Goal: Task Accomplishment & Management: Manage account settings

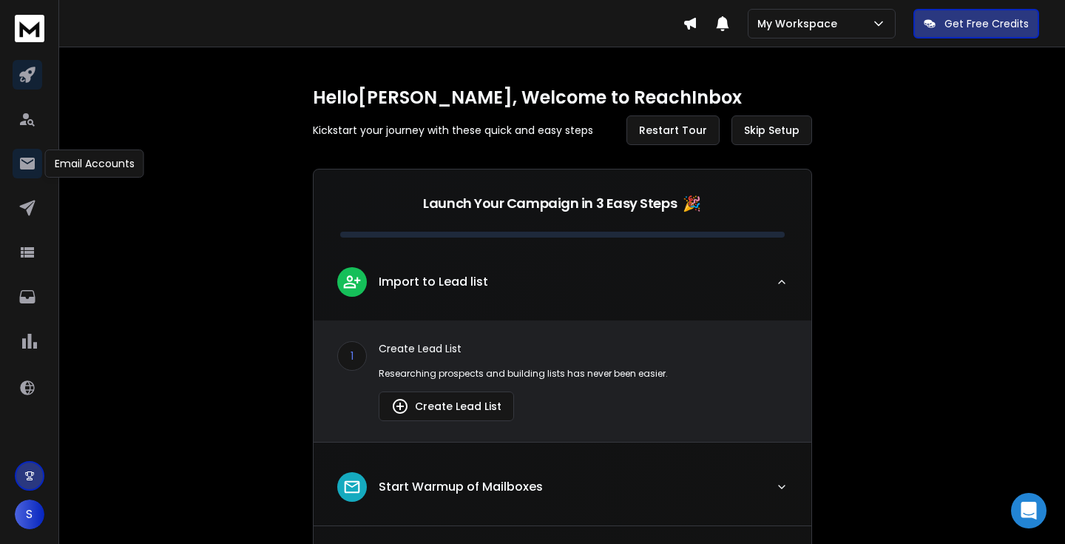
click at [31, 164] on icon at bounding box center [27, 164] width 15 height 12
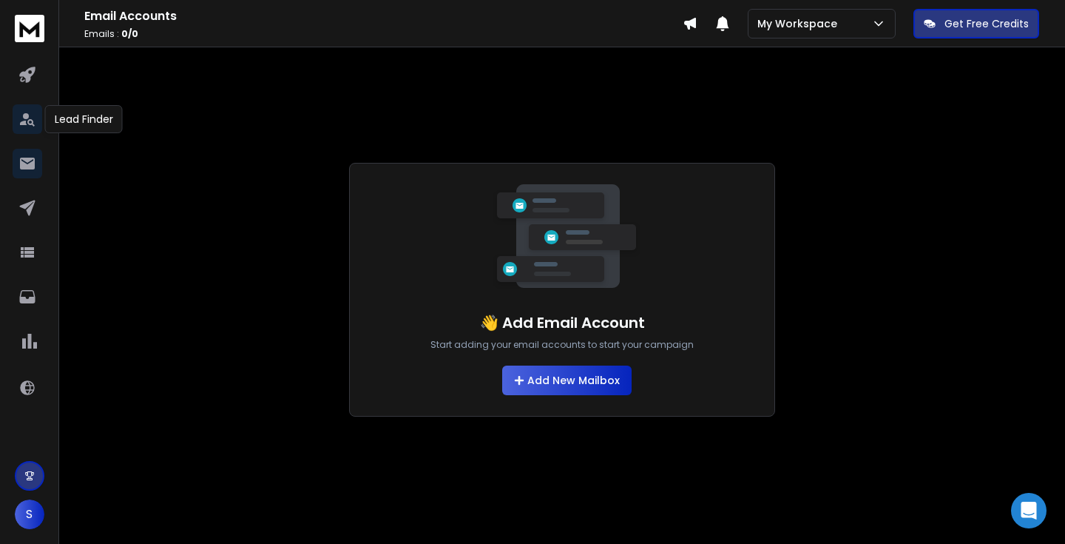
click at [32, 119] on icon at bounding box center [27, 119] width 18 height 18
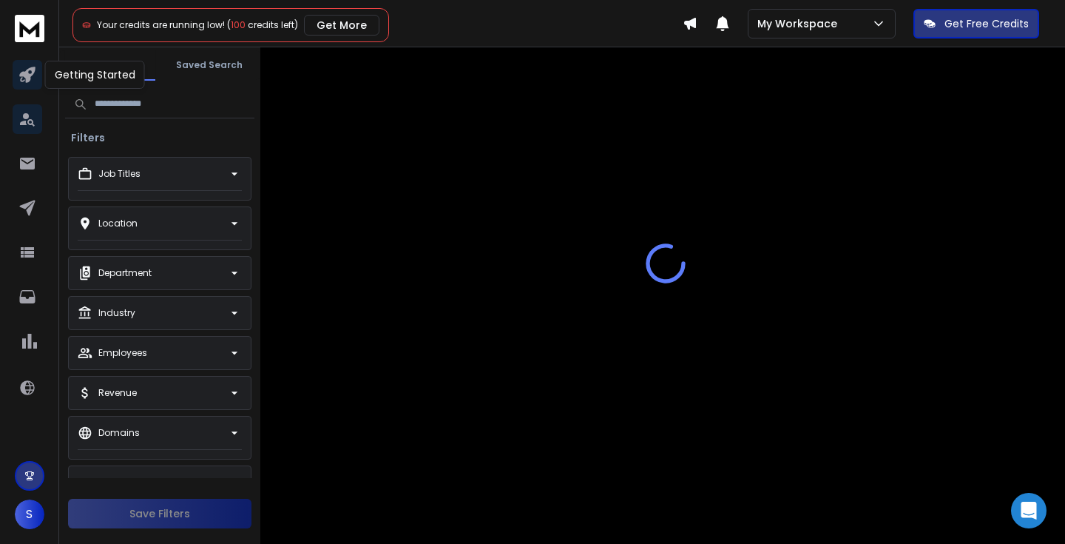
click at [32, 85] on link at bounding box center [28, 75] width 30 height 30
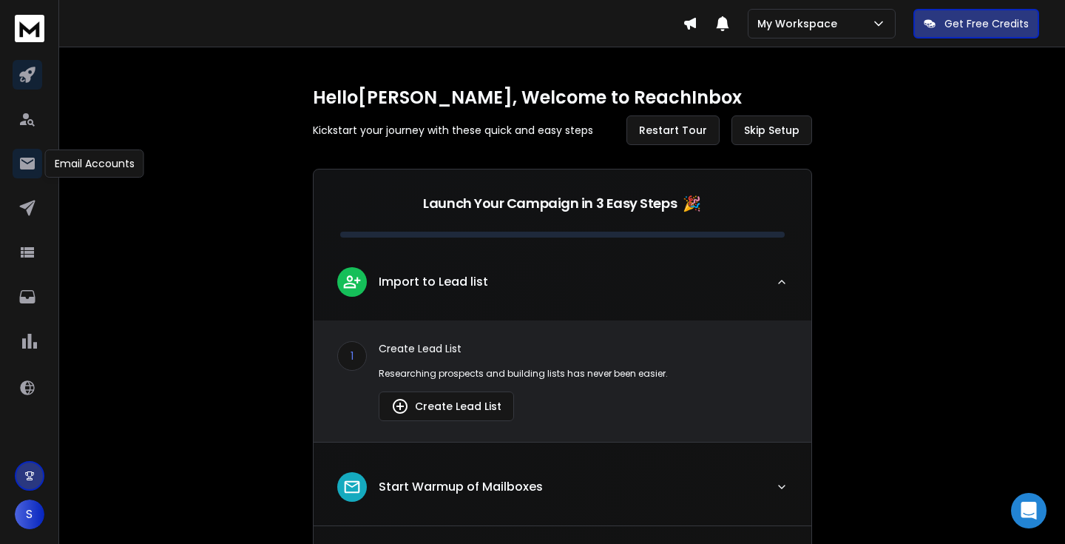
click at [27, 159] on icon at bounding box center [27, 164] width 15 height 12
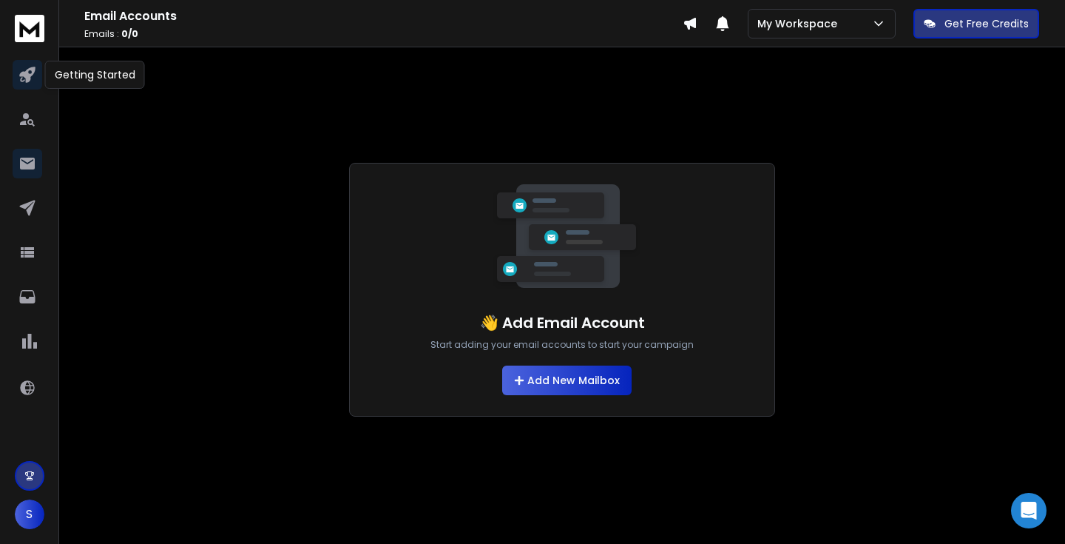
click at [22, 67] on icon at bounding box center [27, 75] width 18 height 18
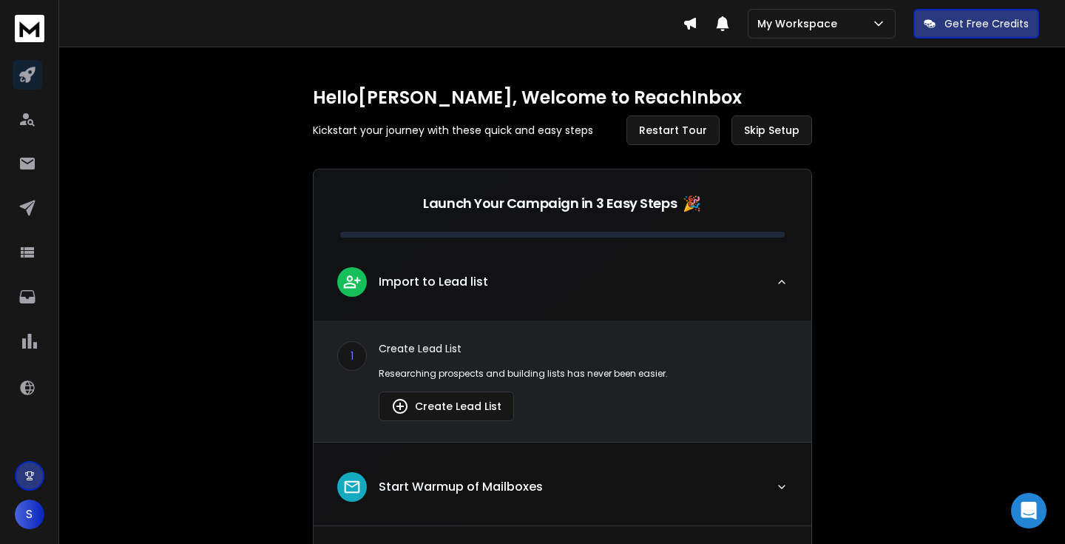
click at [27, 27] on img at bounding box center [30, 28] width 30 height 27
click at [32, 169] on icon at bounding box center [27, 164] width 18 height 18
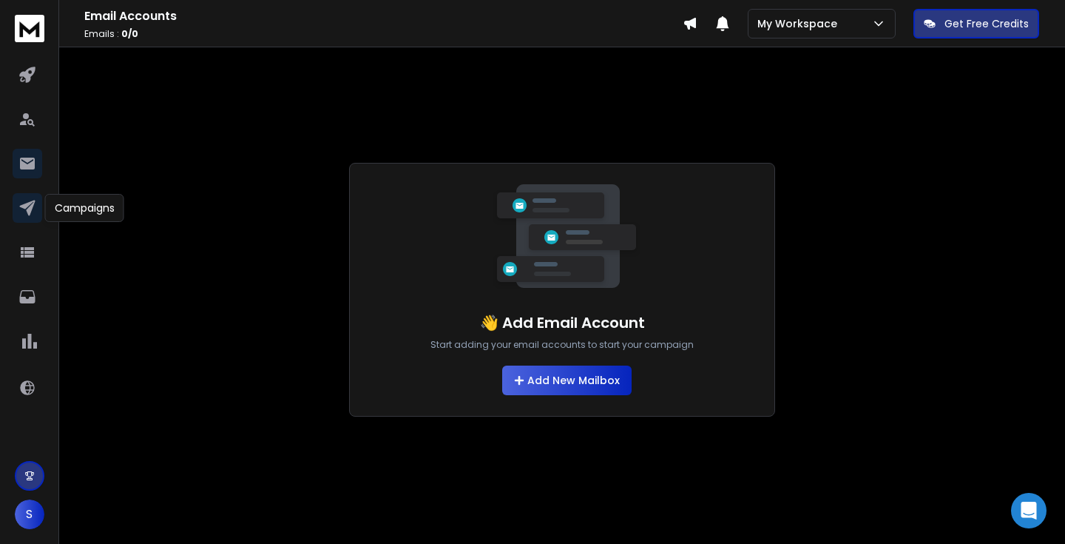
click at [34, 209] on icon at bounding box center [27, 208] width 18 height 18
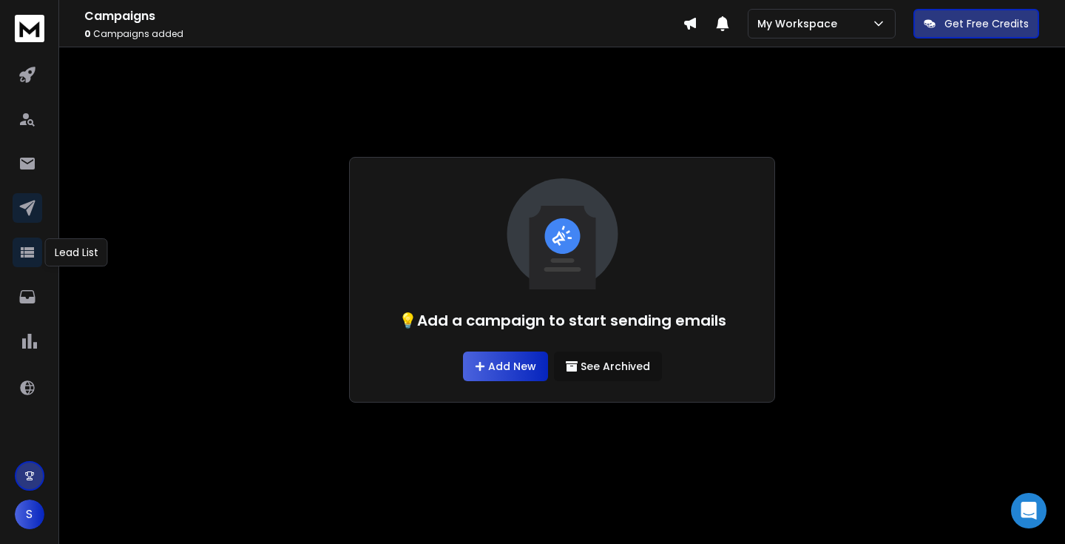
click at [23, 249] on icon at bounding box center [27, 252] width 18 height 18
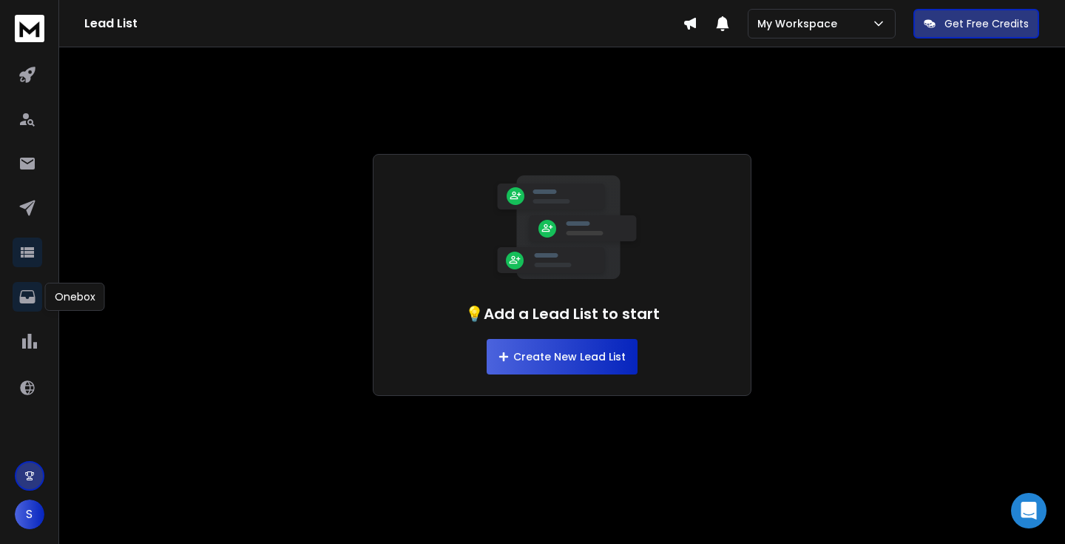
click at [24, 305] on icon at bounding box center [27, 297] width 18 height 18
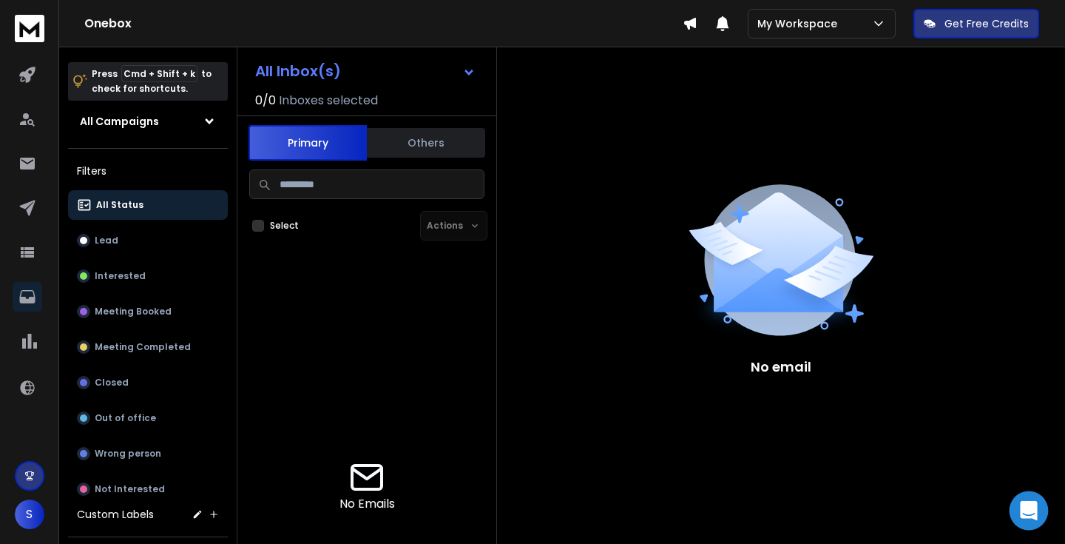
click at [1036, 512] on icon "Open Intercom Messenger" at bounding box center [1028, 510] width 17 height 19
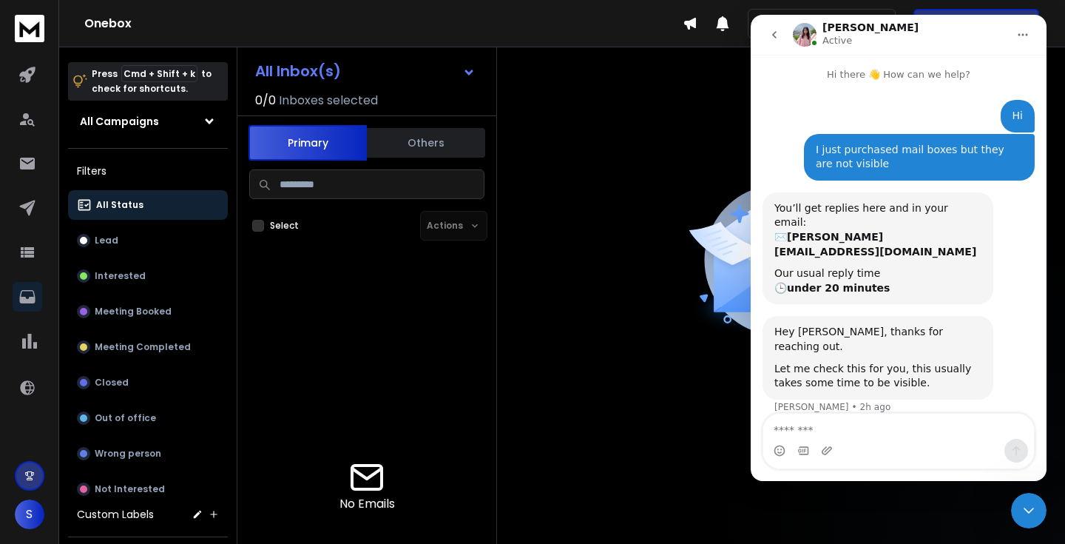
click at [852, 431] on textarea "Message…" at bounding box center [898, 426] width 271 height 25
type textarea "**********"
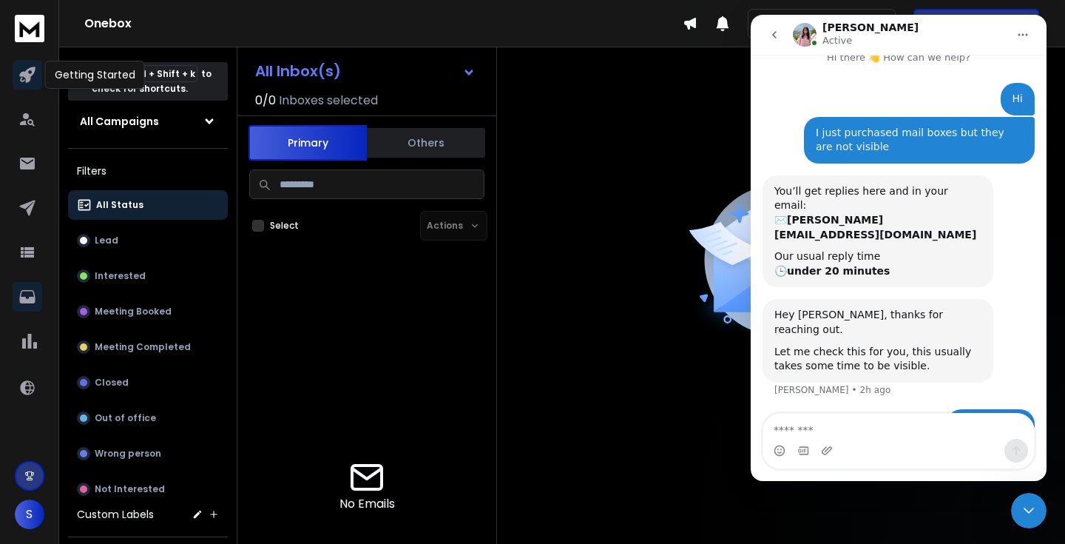
click at [27, 71] on icon at bounding box center [27, 75] width 16 height 16
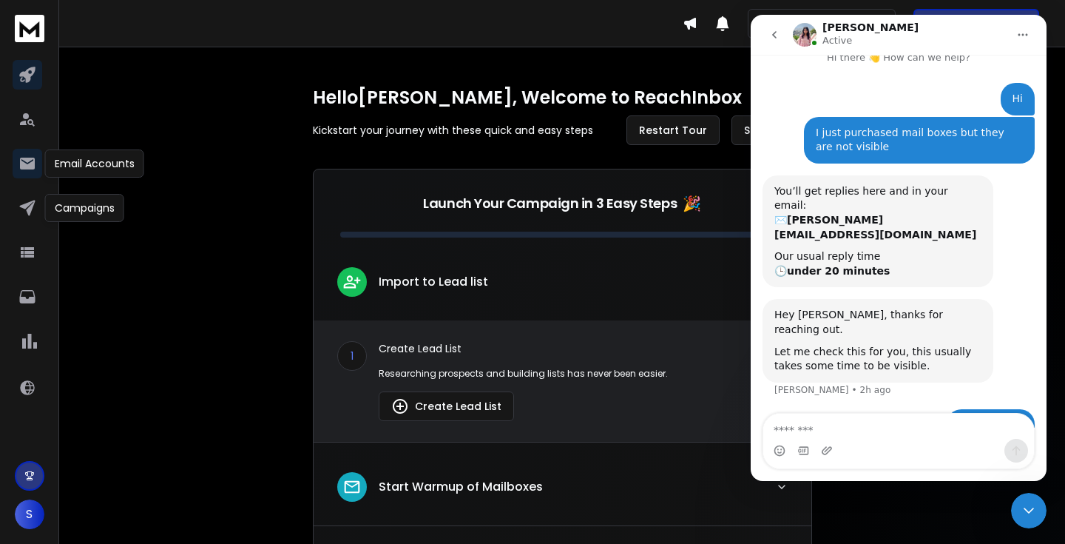
click at [15, 161] on link at bounding box center [28, 164] width 30 height 30
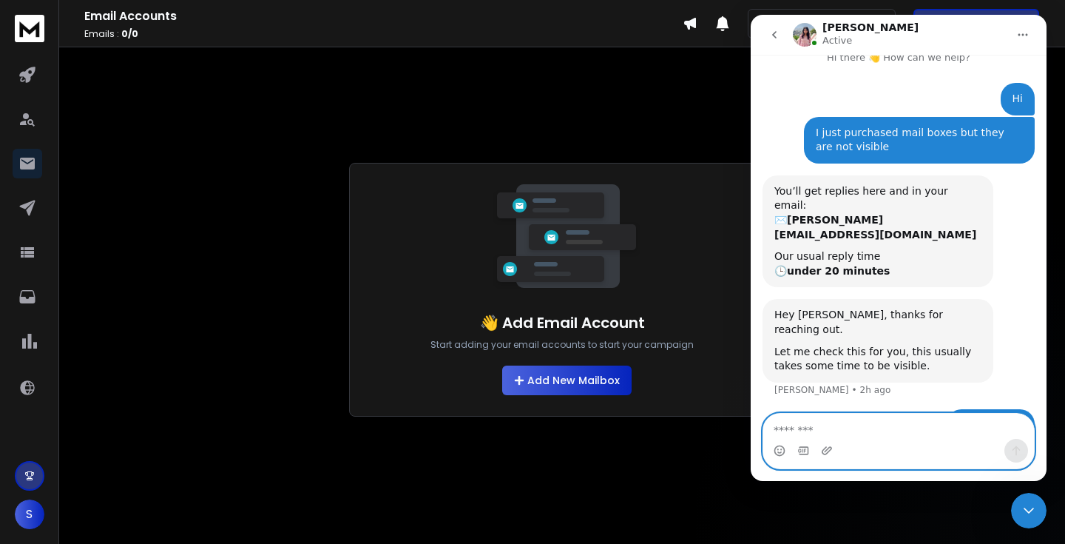
click at [849, 429] on textarea "Message…" at bounding box center [898, 426] width 271 height 25
type textarea "**********"
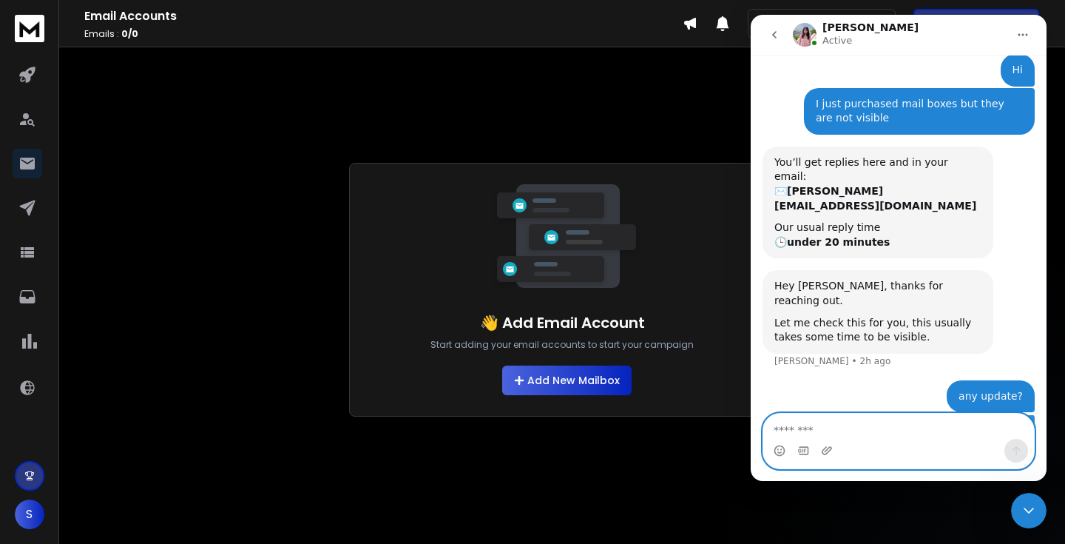
scroll to position [51, 0]
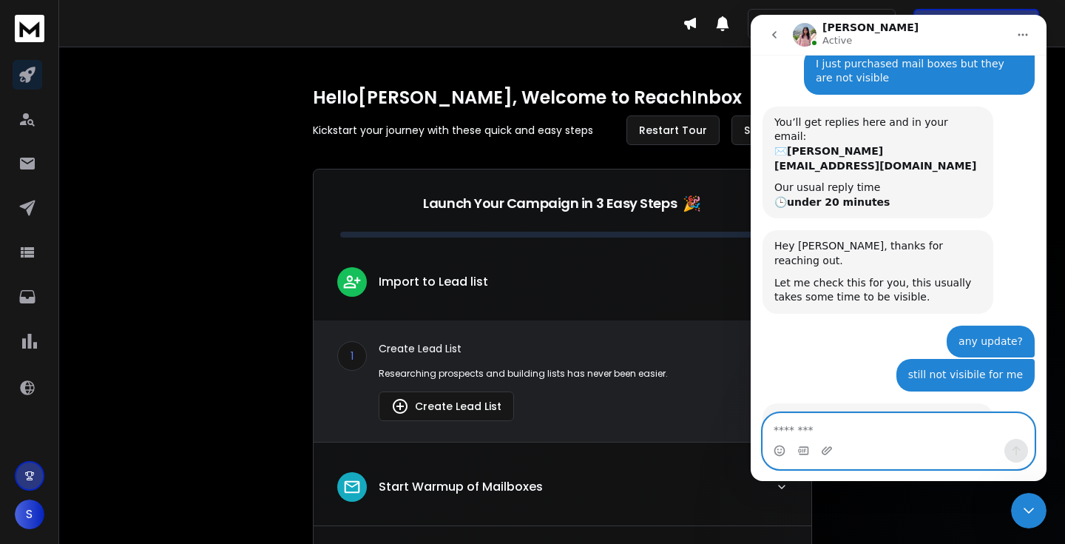
scroll to position [109, 0]
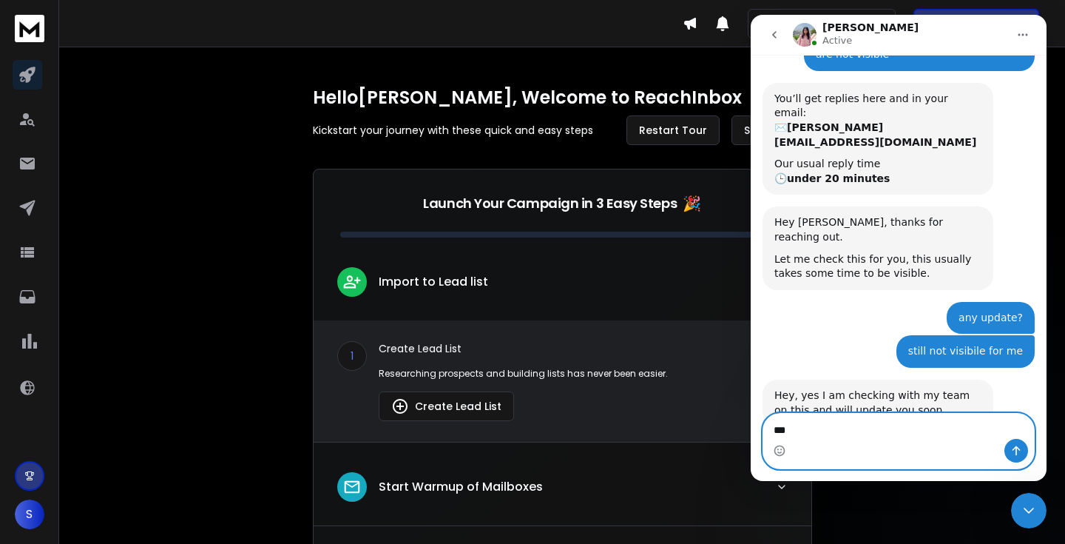
type textarea "****"
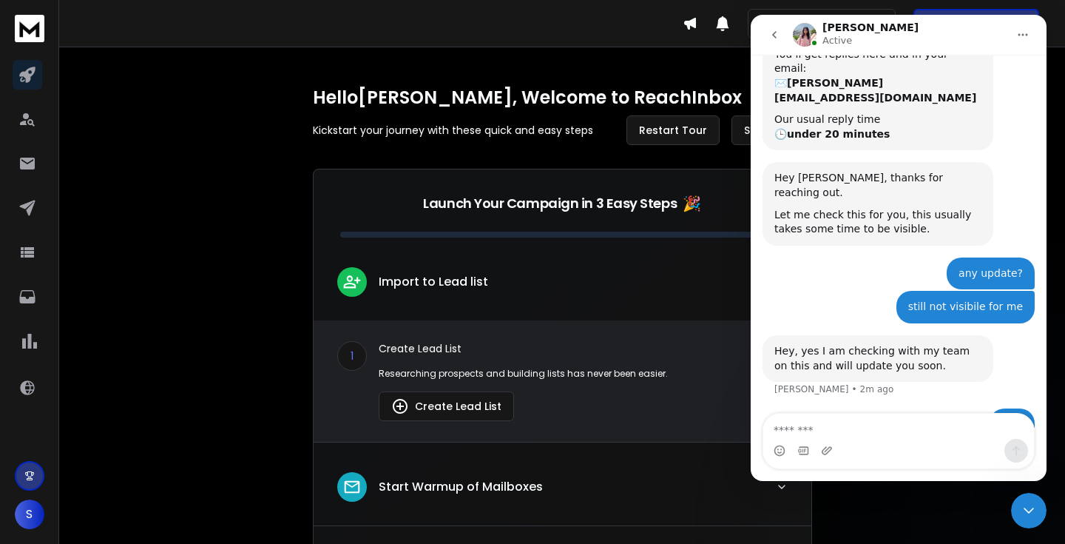
click at [192, 237] on div "Hello Swatantra , Welcome to ReachInbox Kickstart your journey with these quick…" at bounding box center [562, 347] width 959 height 571
click at [24, 160] on icon at bounding box center [27, 164] width 15 height 12
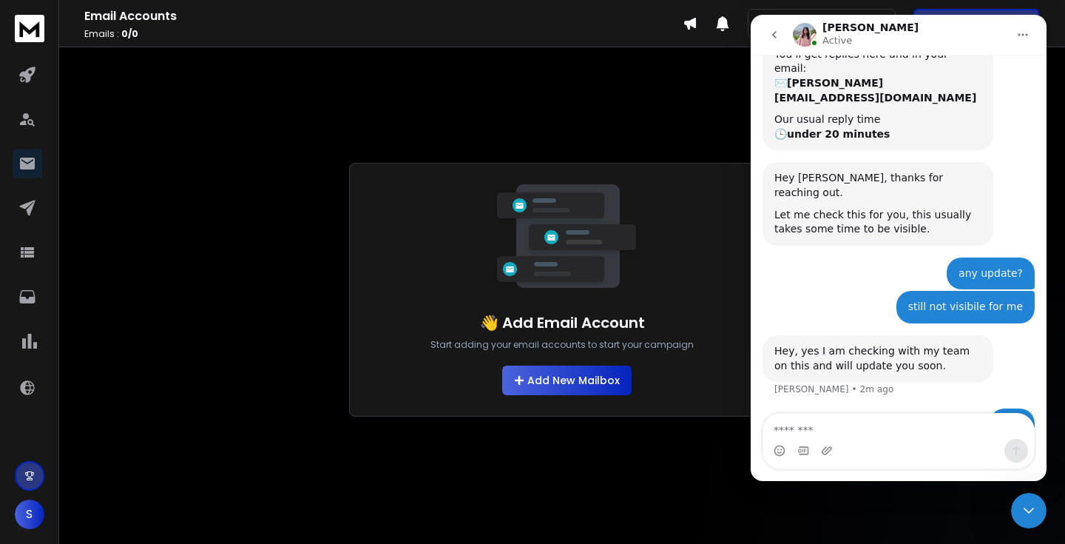
click at [539, 371] on button "Add New Mailbox" at bounding box center [566, 380] width 129 height 30
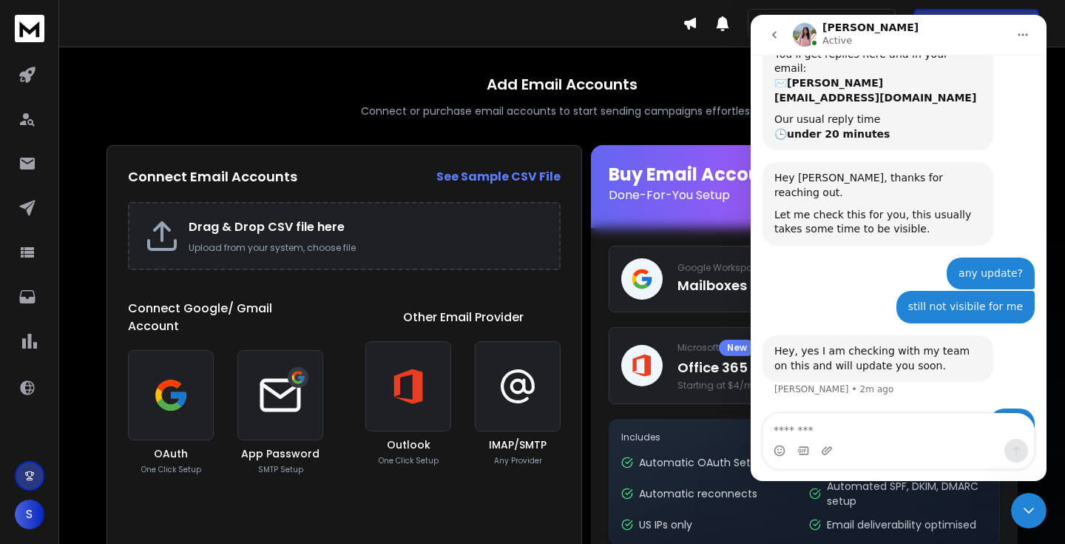
click at [287, 248] on p "Upload from your system, choose file" at bounding box center [367, 248] width 356 height 12
click at [482, 178] on strong "See Sample CSV File" at bounding box center [498, 176] width 124 height 17
click at [1029, 510] on icon "Close Intercom Messenger" at bounding box center [1029, 511] width 18 height 18
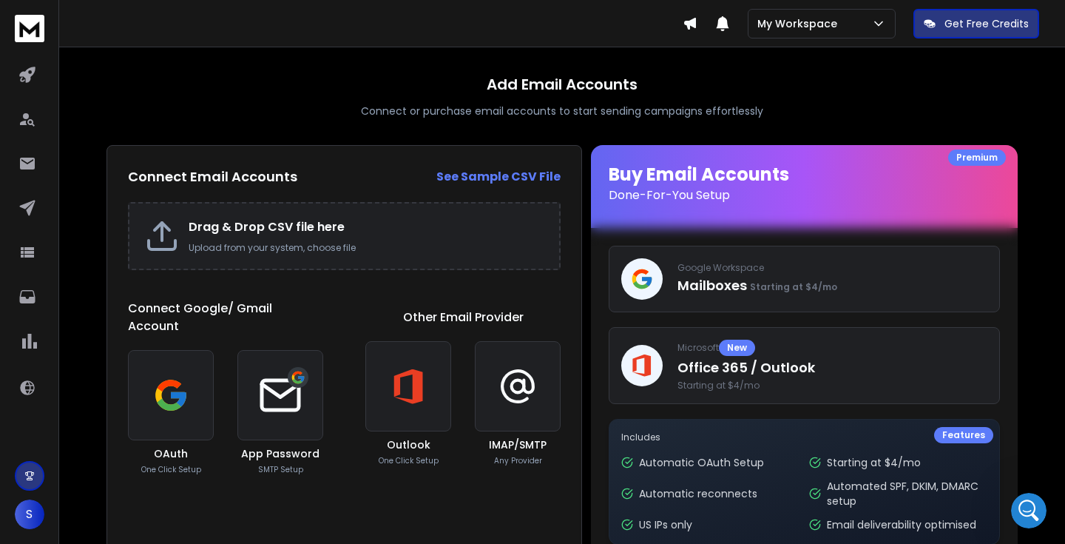
scroll to position [48, 0]
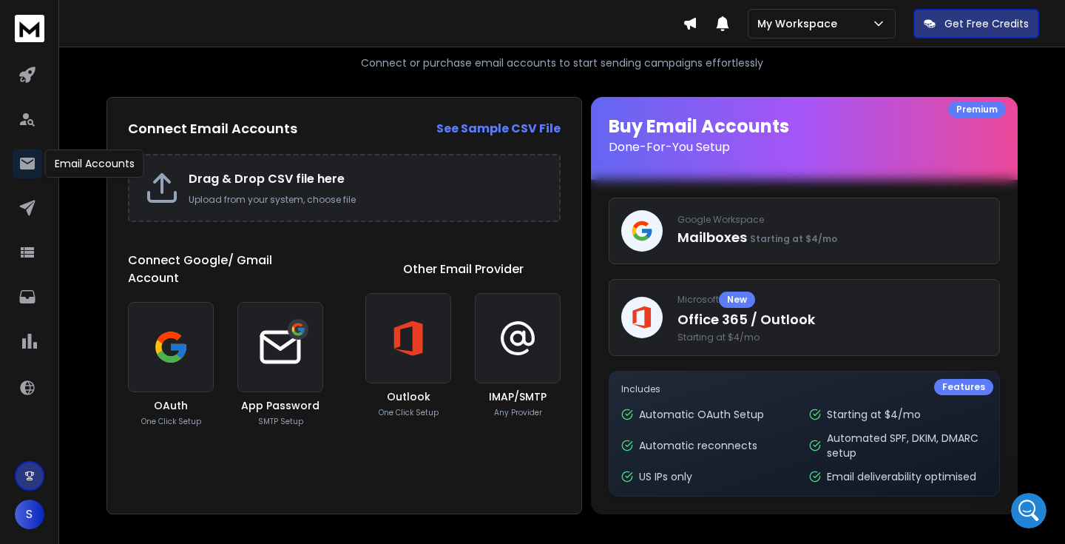
click at [16, 167] on link at bounding box center [28, 164] width 30 height 30
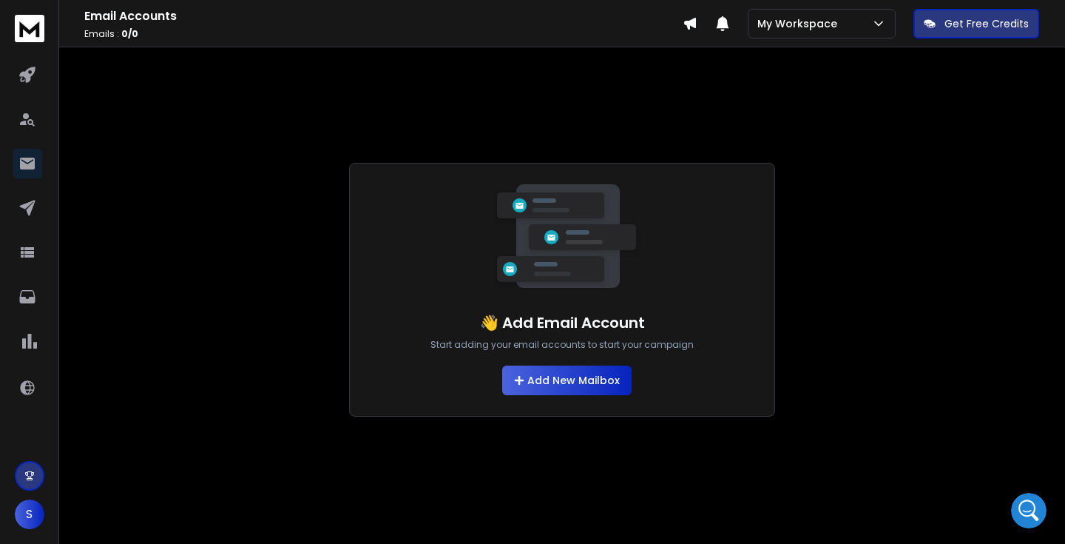
click at [30, 92] on div at bounding box center [30, 78] width 34 height 36
click at [26, 75] on icon at bounding box center [27, 75] width 16 height 16
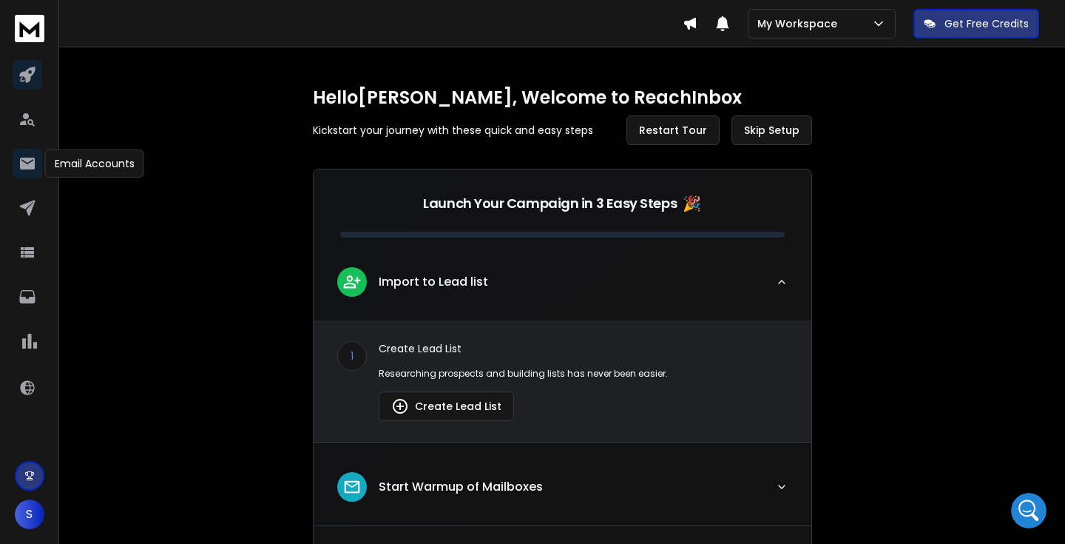
click at [29, 173] on link at bounding box center [28, 164] width 30 height 30
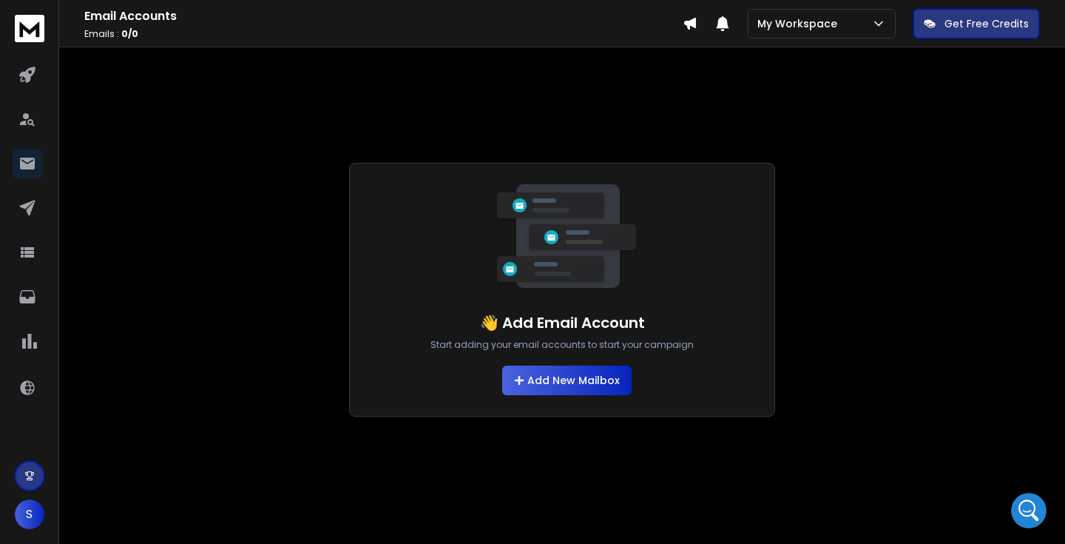
click at [563, 377] on button "Add New Mailbox" at bounding box center [566, 380] width 129 height 30
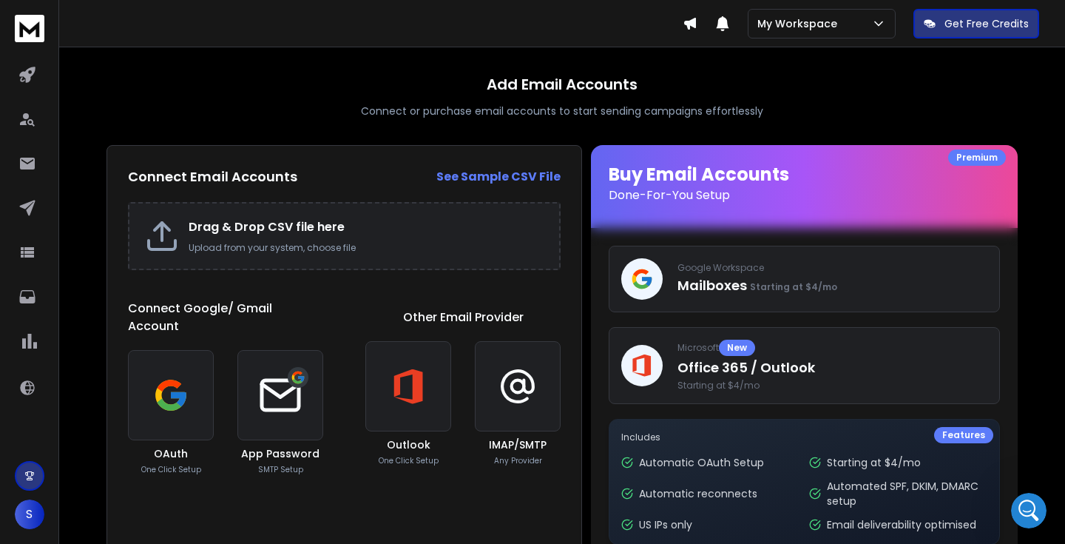
scroll to position [48, 0]
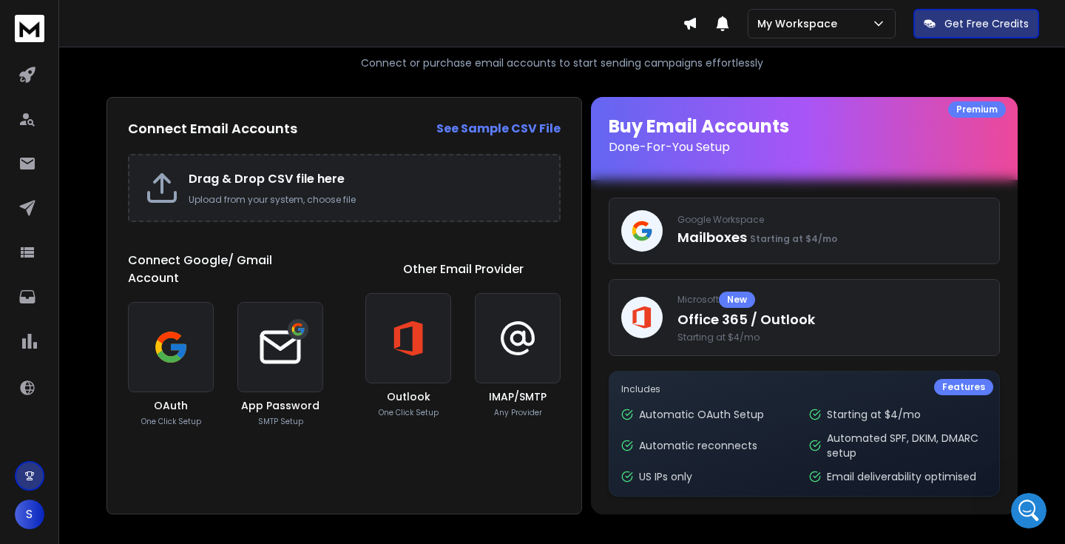
click at [150, 337] on div at bounding box center [171, 347] width 86 height 90
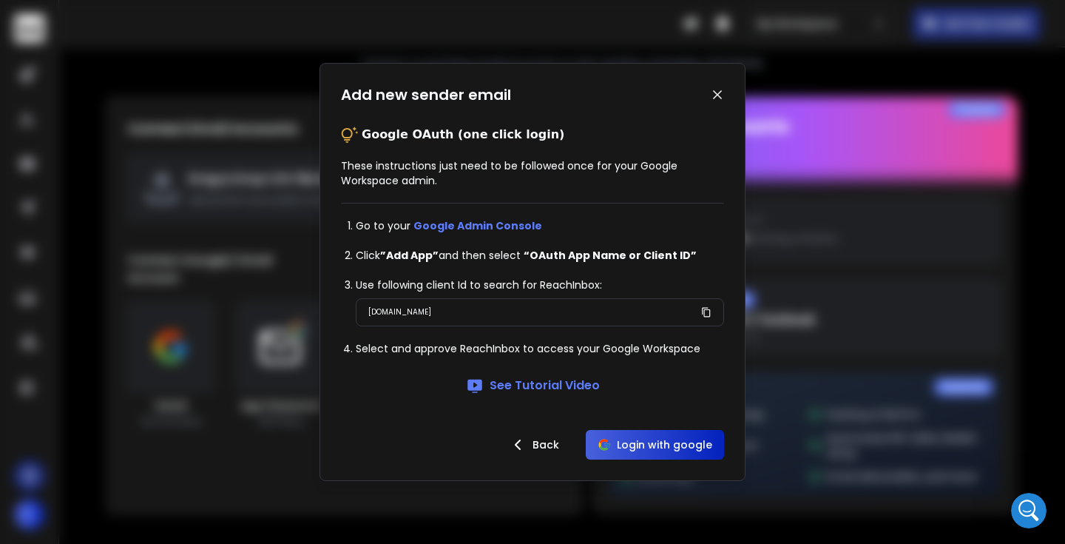
click at [713, 95] on icon at bounding box center [717, 94] width 13 height 13
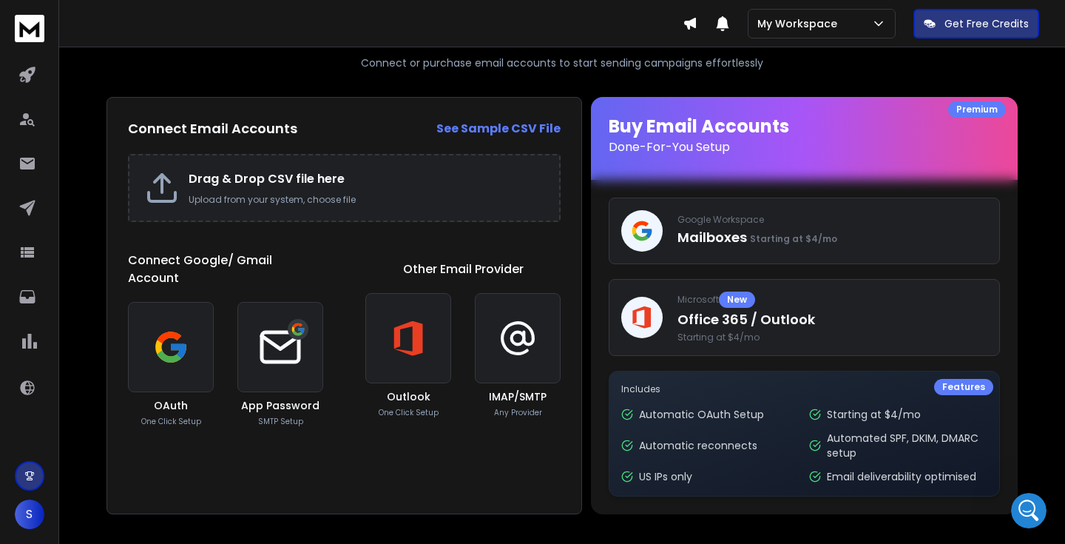
click at [272, 367] on div at bounding box center [280, 347] width 86 height 90
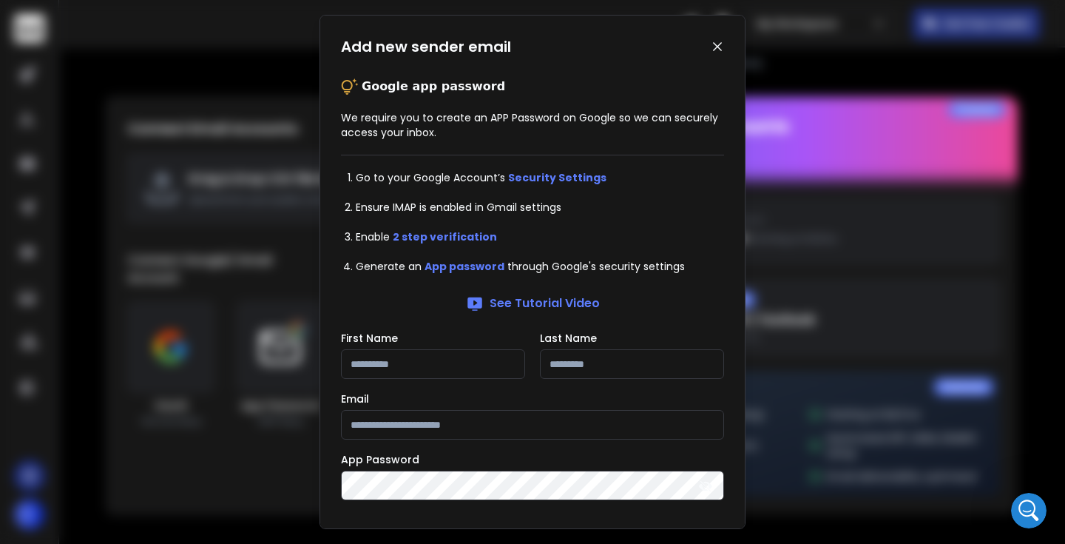
click at [545, 170] on link "Security Settings" at bounding box center [557, 177] width 98 height 15
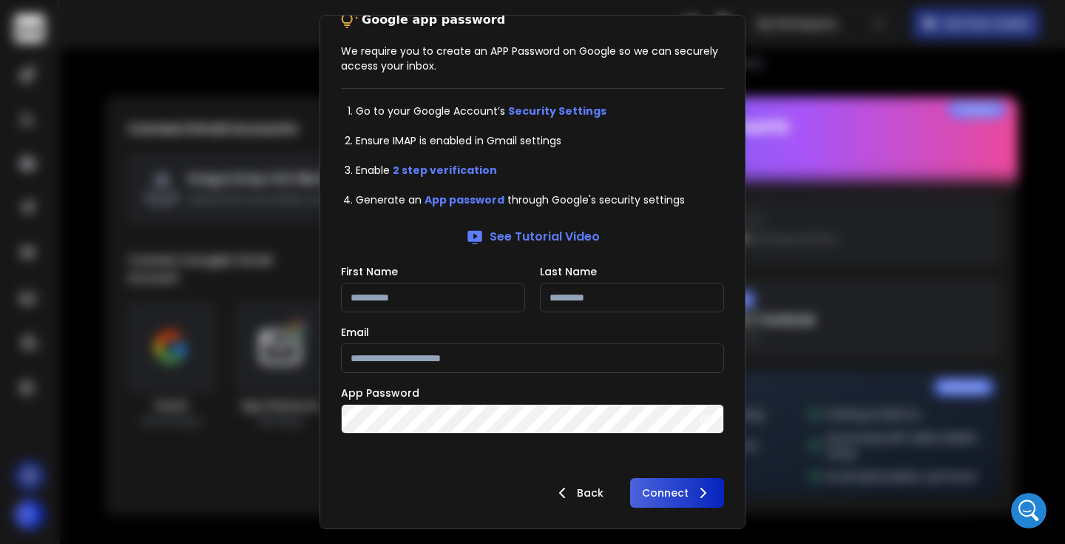
click at [539, 240] on link "See Tutorial Video" at bounding box center [533, 237] width 134 height 18
click at [237, 169] on div "Add new sender email Google app password We require you to create an APP Passwo…" at bounding box center [532, 272] width 1065 height 544
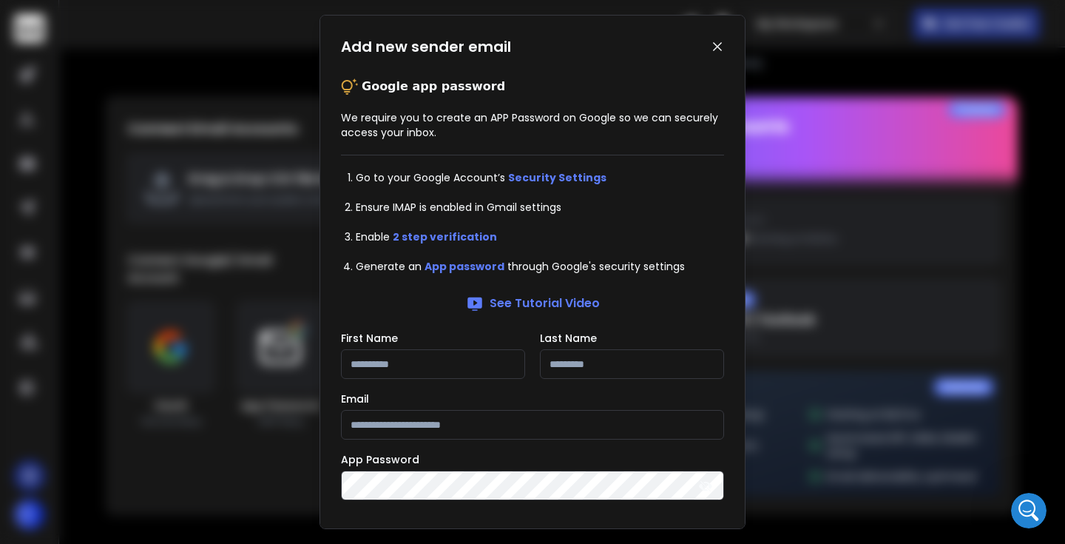
click at [467, 241] on link "2 step verification" at bounding box center [445, 236] width 104 height 15
click at [730, 41] on div "Add new sender email Google app password We require you to create an APP Passwo…" at bounding box center [533, 272] width 426 height 514
click at [727, 50] on div "Add new sender email Google app password We require you to create an APP Passwo…" at bounding box center [533, 272] width 426 height 514
click at [709, 49] on div "Add new sender email" at bounding box center [532, 46] width 383 height 21
click at [716, 47] on icon at bounding box center [717, 46] width 9 height 9
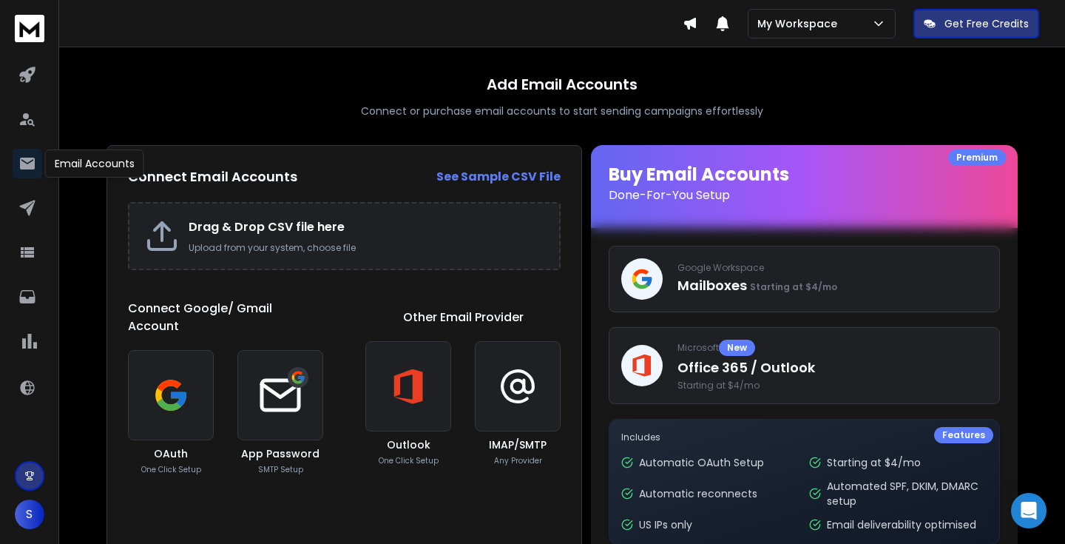
click at [24, 169] on icon at bounding box center [27, 164] width 18 height 18
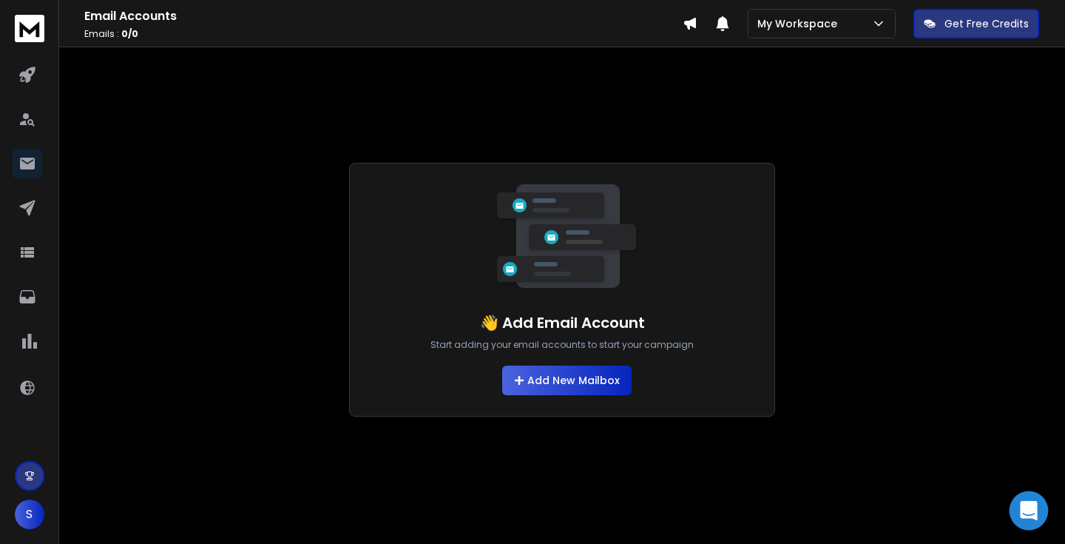
click at [1028, 507] on icon "Open Intercom Messenger" at bounding box center [1028, 510] width 17 height 19
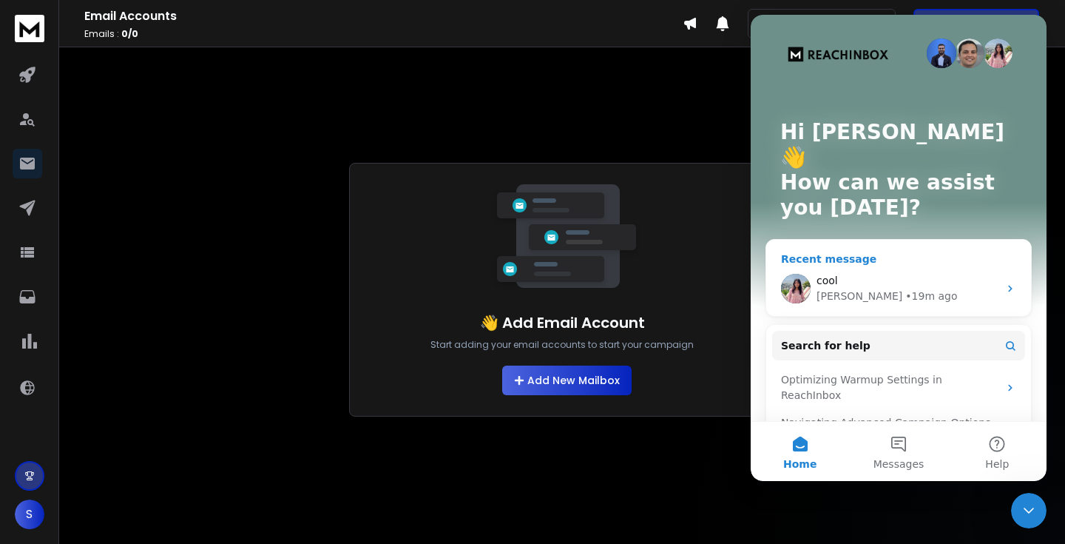
click at [920, 261] on div "cool Lakshita • 19m ago" at bounding box center [898, 288] width 265 height 55
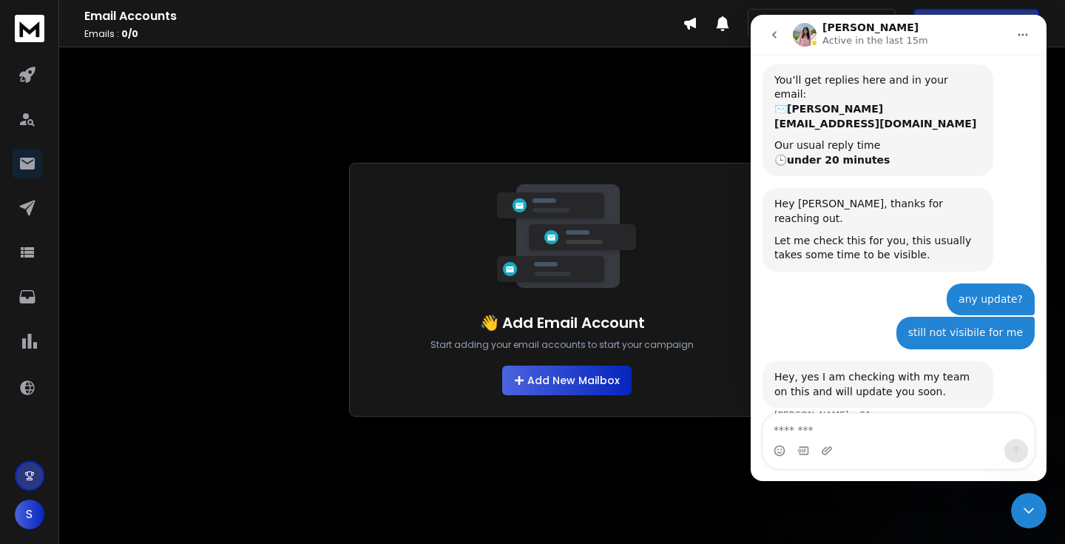
scroll to position [154, 0]
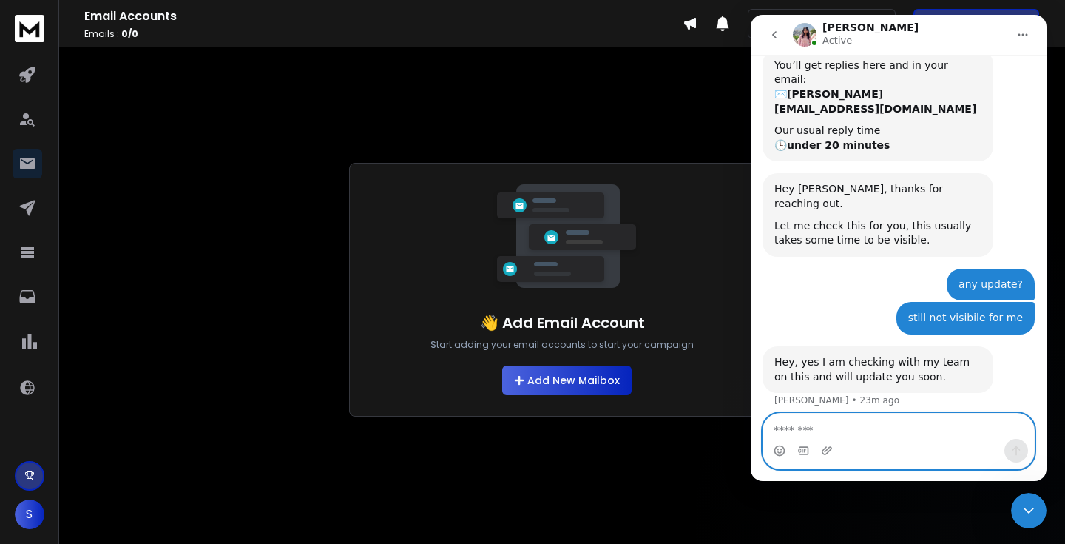
scroll to position [154, 0]
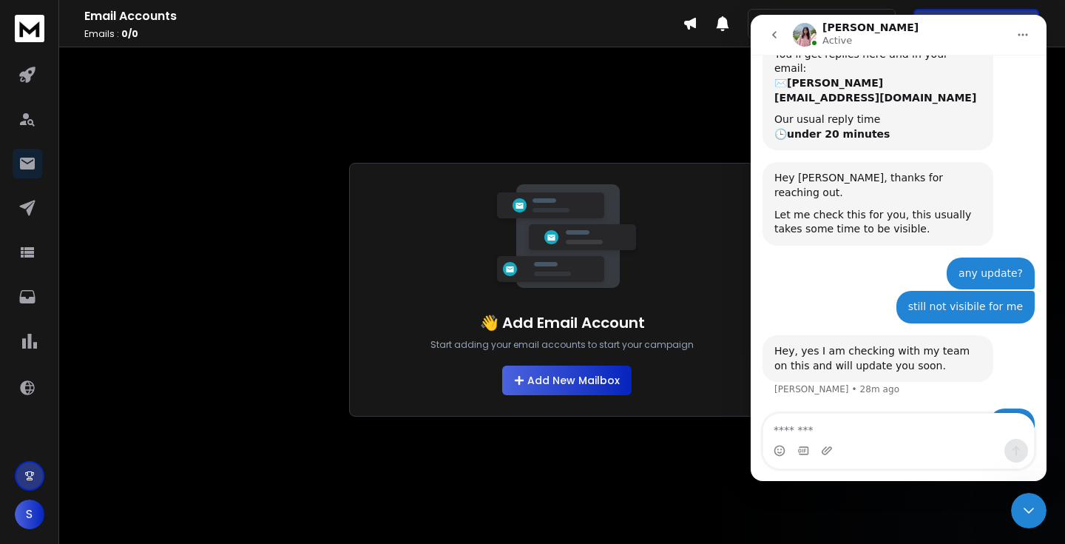
click at [27, 188] on div at bounding box center [30, 234] width 34 height 348
click at [27, 201] on icon at bounding box center [27, 208] width 18 height 18
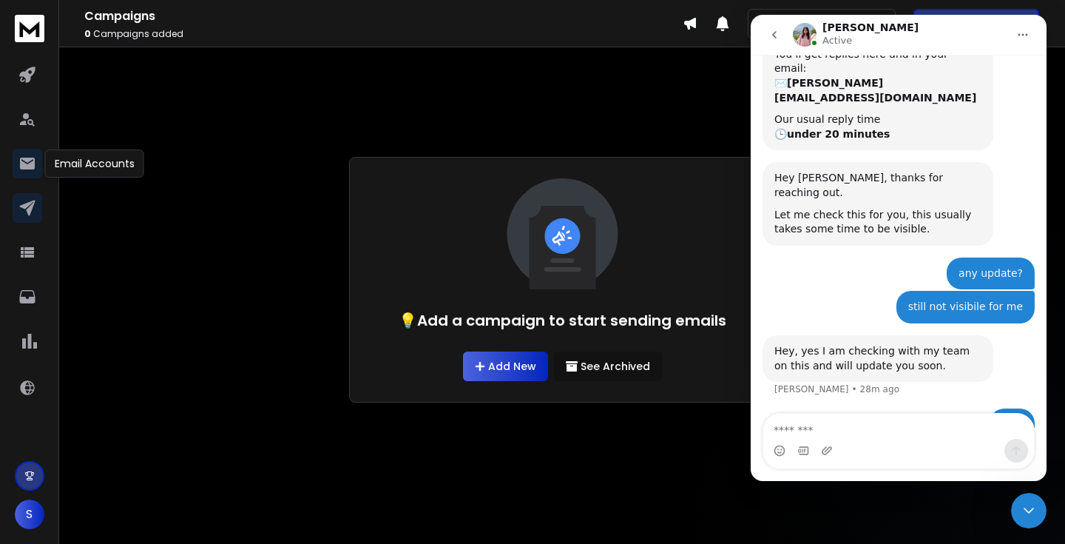
click at [31, 172] on icon at bounding box center [27, 164] width 18 height 18
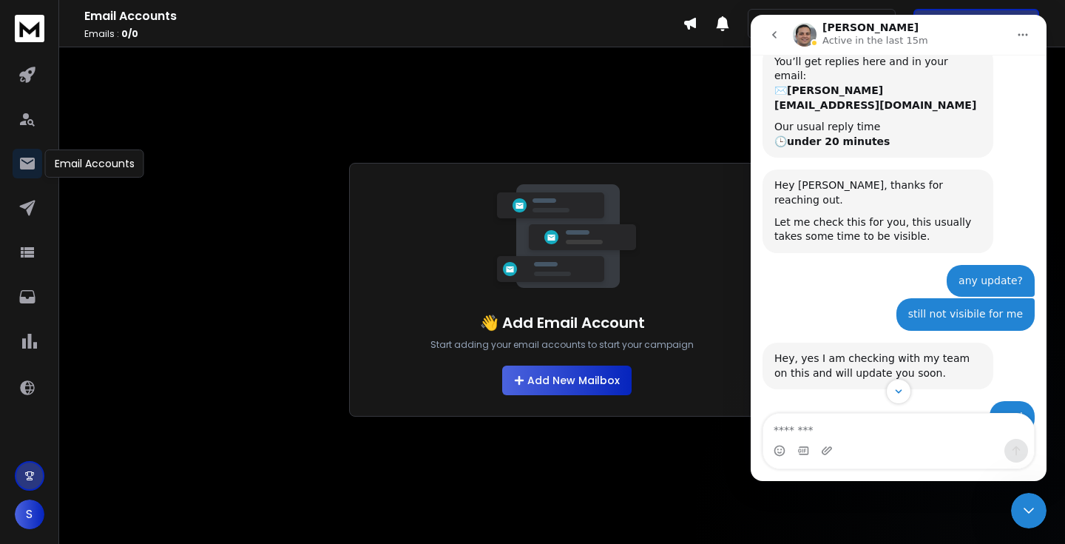
scroll to position [241, 0]
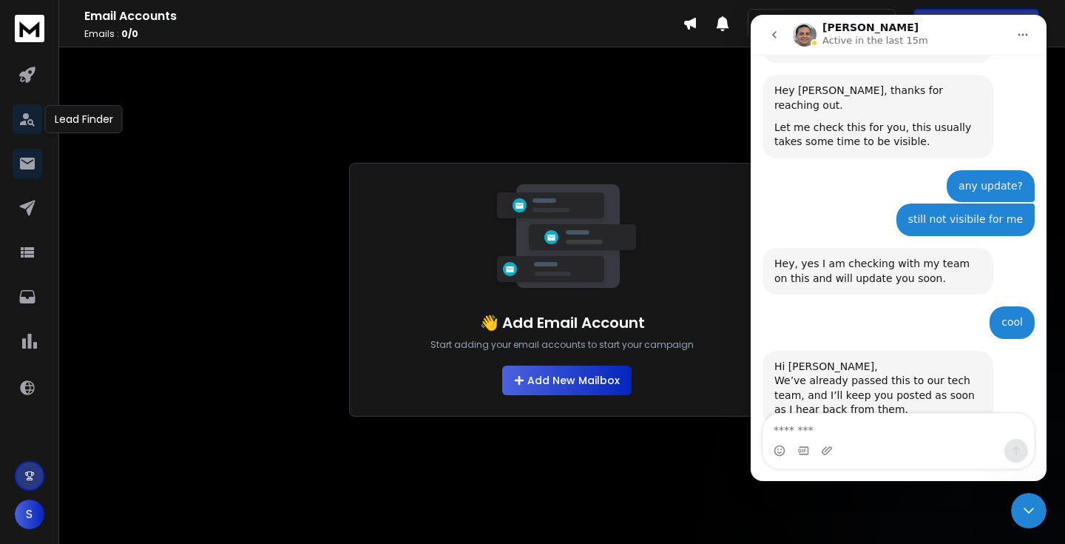
click at [26, 121] on icon at bounding box center [27, 119] width 18 height 18
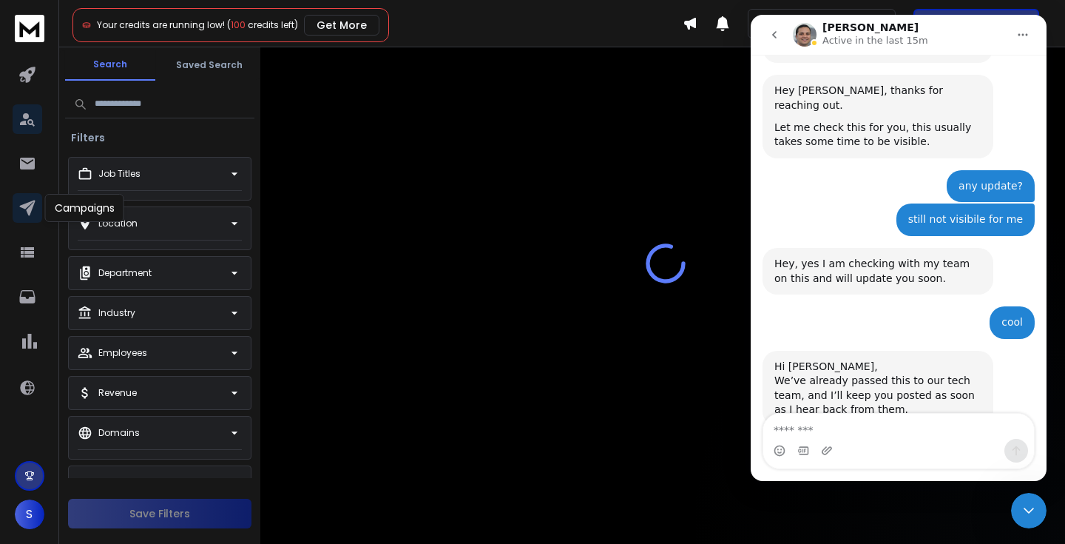
click at [33, 214] on icon at bounding box center [27, 208] width 18 height 18
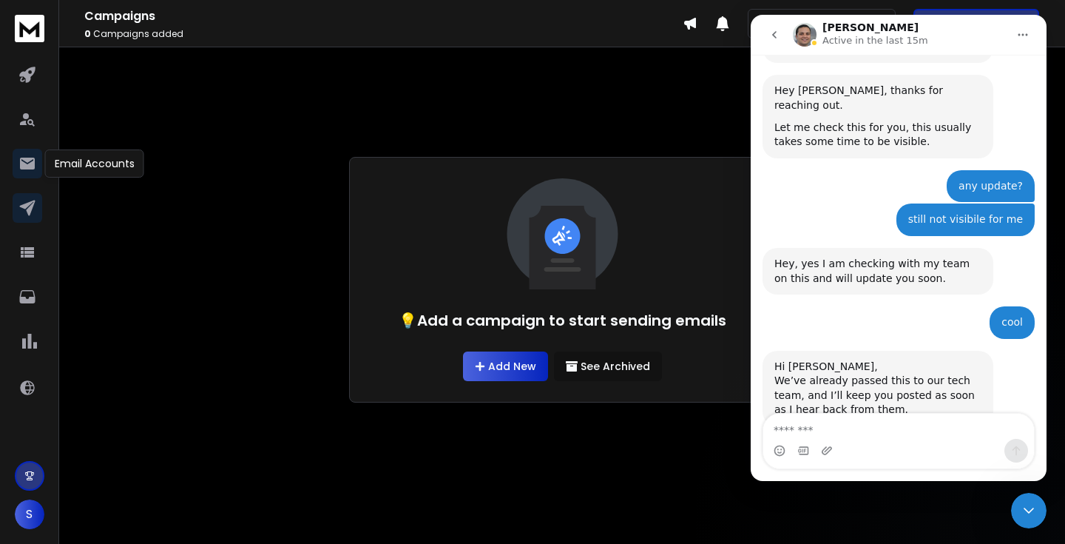
click at [27, 168] on icon at bounding box center [27, 164] width 15 height 12
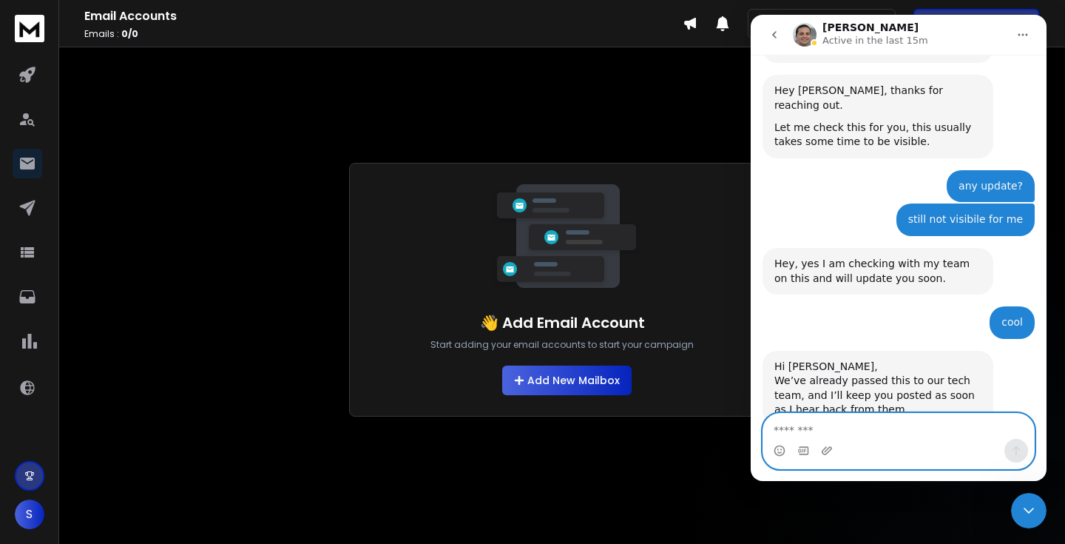
click at [906, 424] on textarea "Message…" at bounding box center [898, 426] width 271 height 25
type textarea "****"
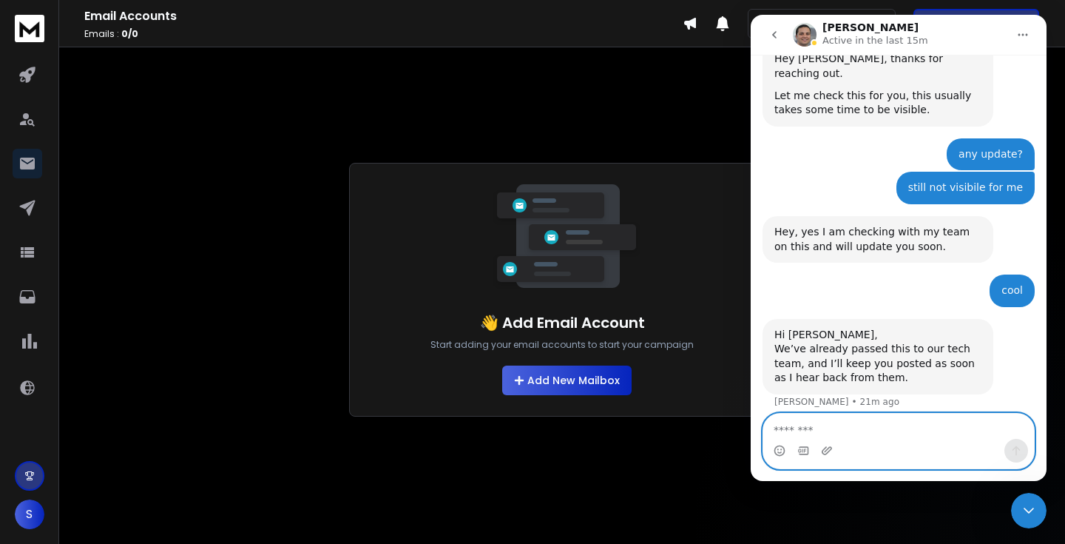
scroll to position [286, 0]
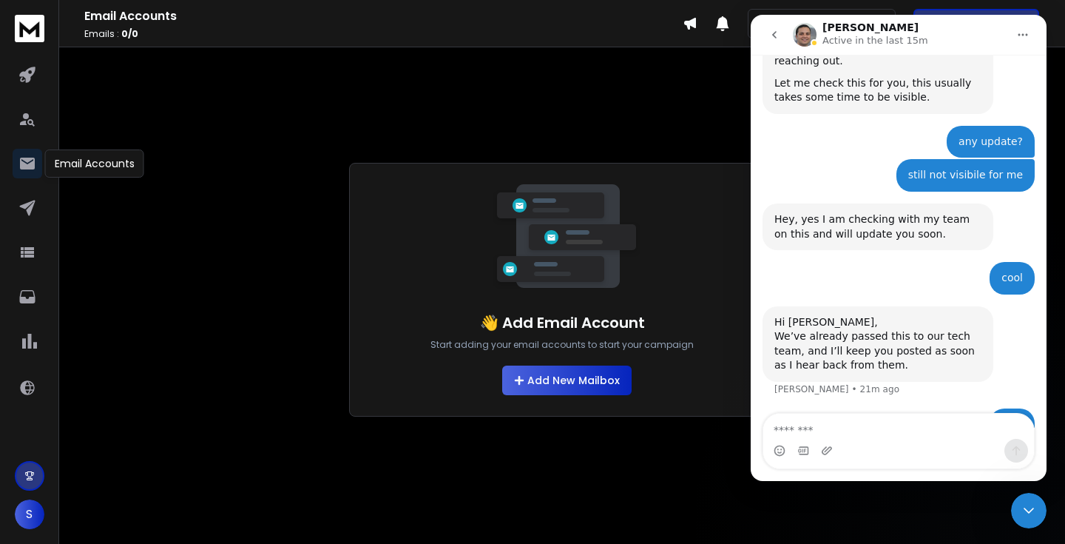
click at [44, 161] on div at bounding box center [30, 167] width 34 height 36
click at [22, 163] on icon at bounding box center [27, 164] width 15 height 12
click at [24, 226] on div at bounding box center [30, 211] width 34 height 36
click at [33, 208] on icon at bounding box center [27, 208] width 18 height 18
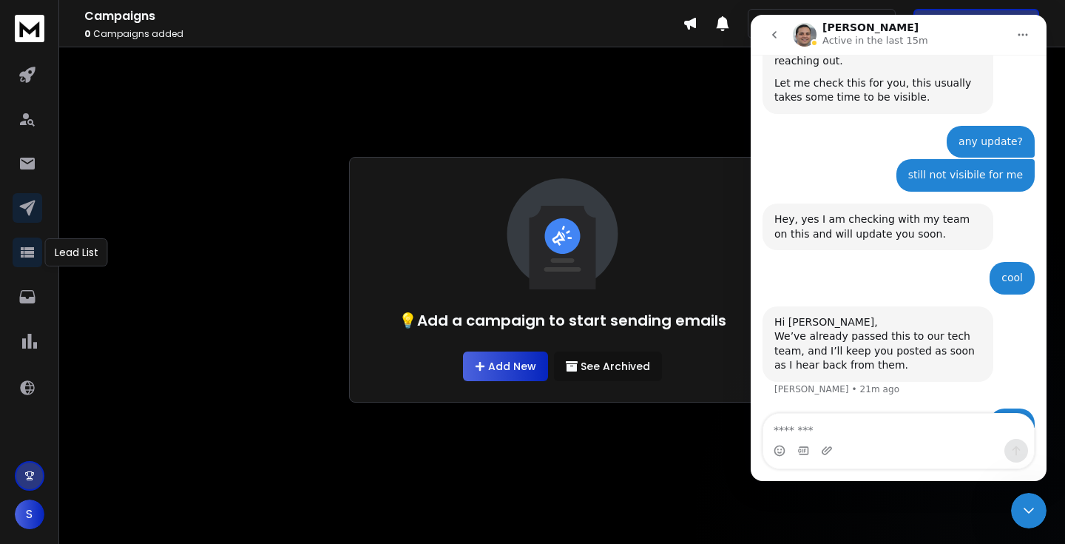
click at [34, 254] on icon at bounding box center [27, 252] width 18 height 18
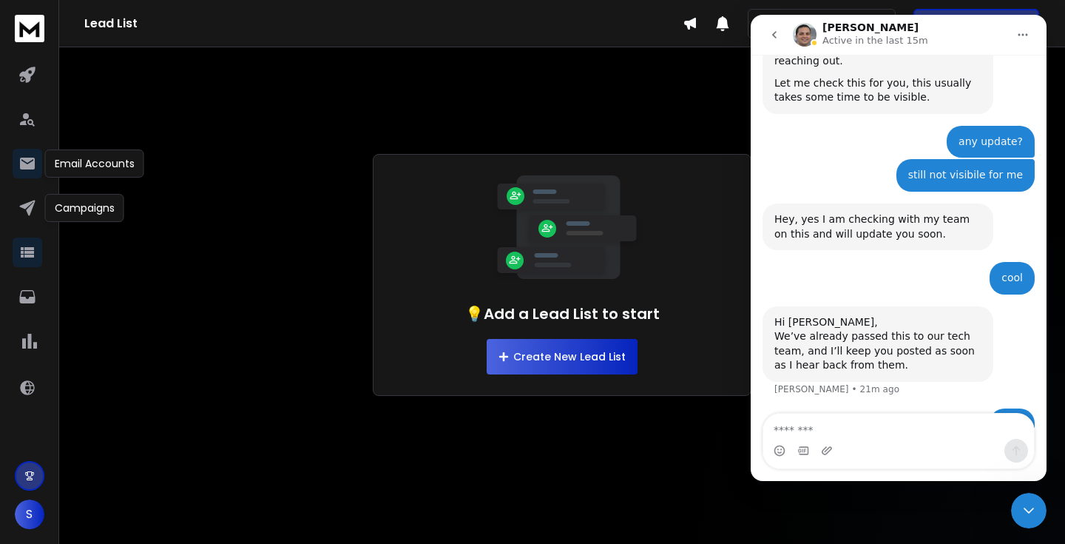
click at [22, 160] on icon at bounding box center [27, 164] width 18 height 18
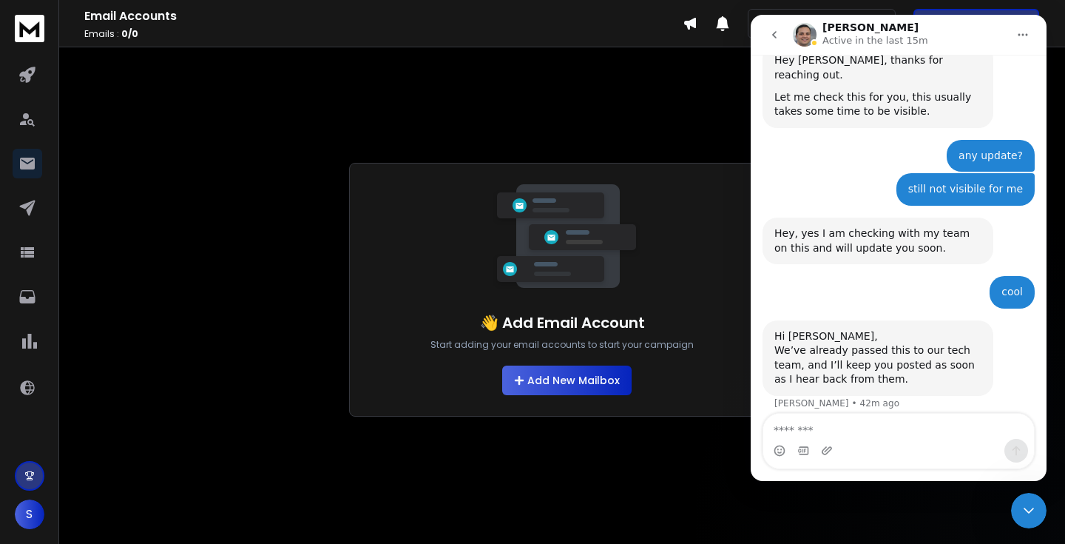
scroll to position [286, 0]
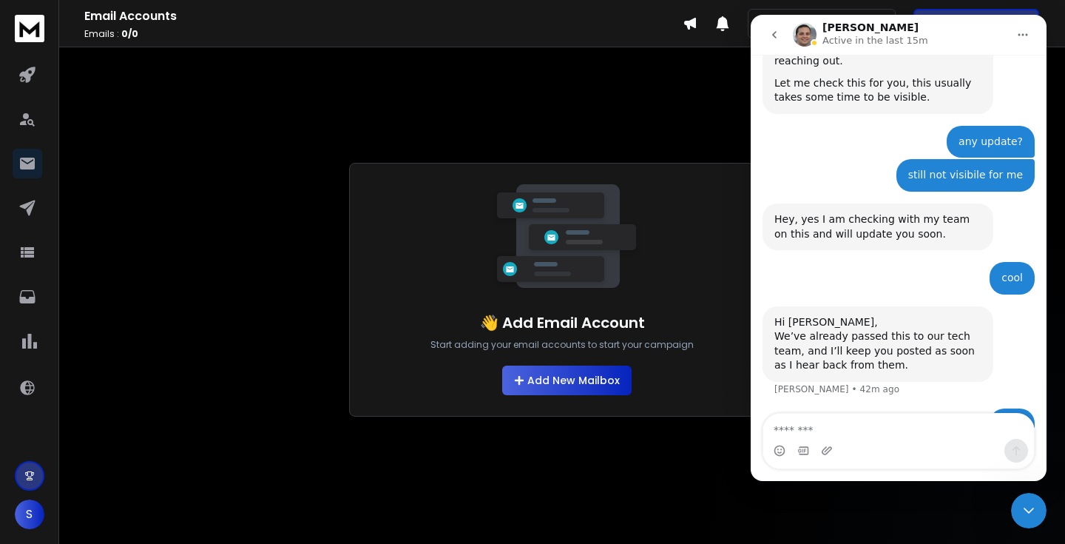
click at [1024, 507] on icon "Close Intercom Messenger" at bounding box center [1029, 511] width 18 height 18
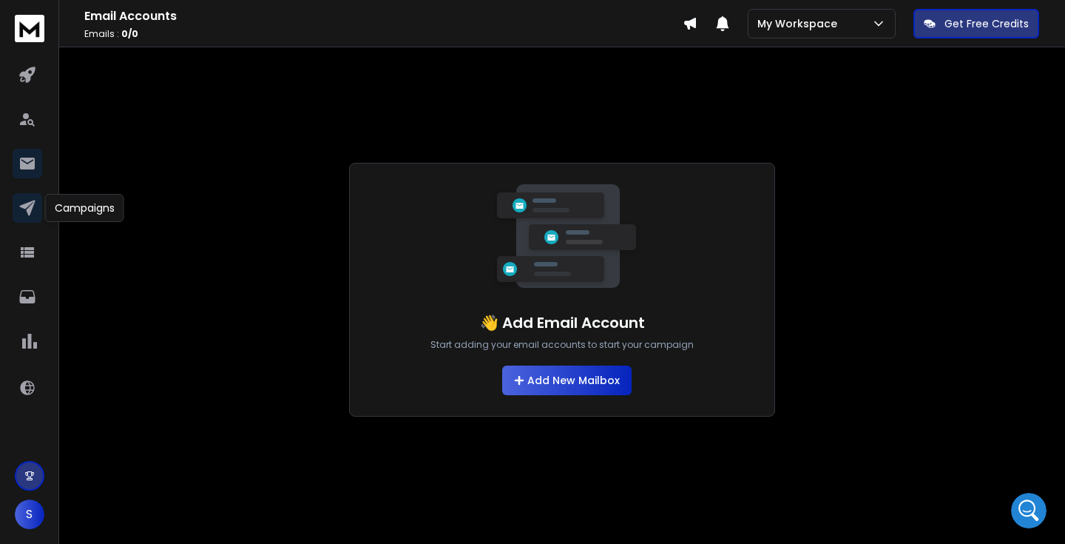
click at [27, 207] on icon at bounding box center [27, 208] width 18 height 18
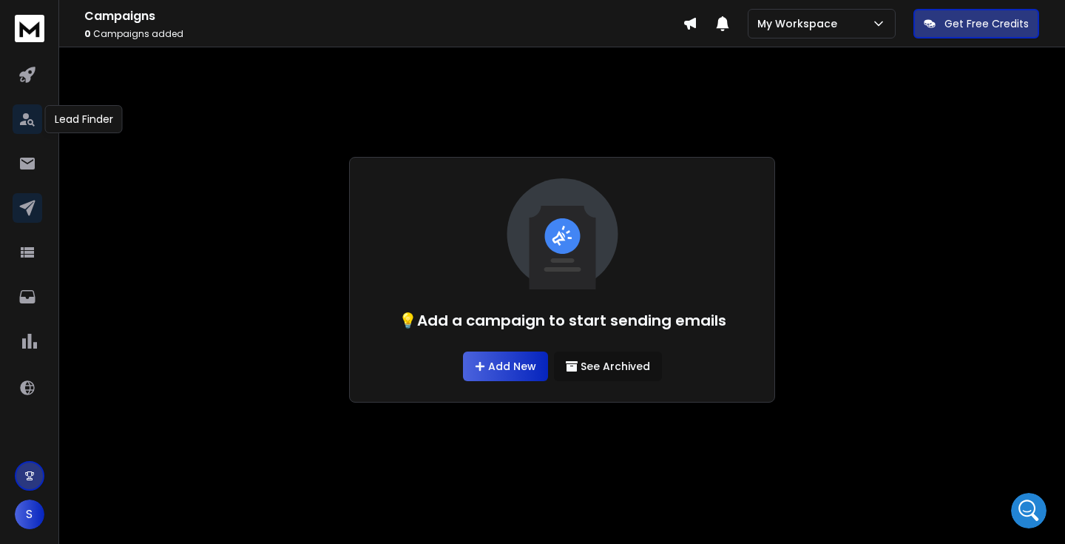
click at [28, 133] on link at bounding box center [28, 119] width 30 height 30
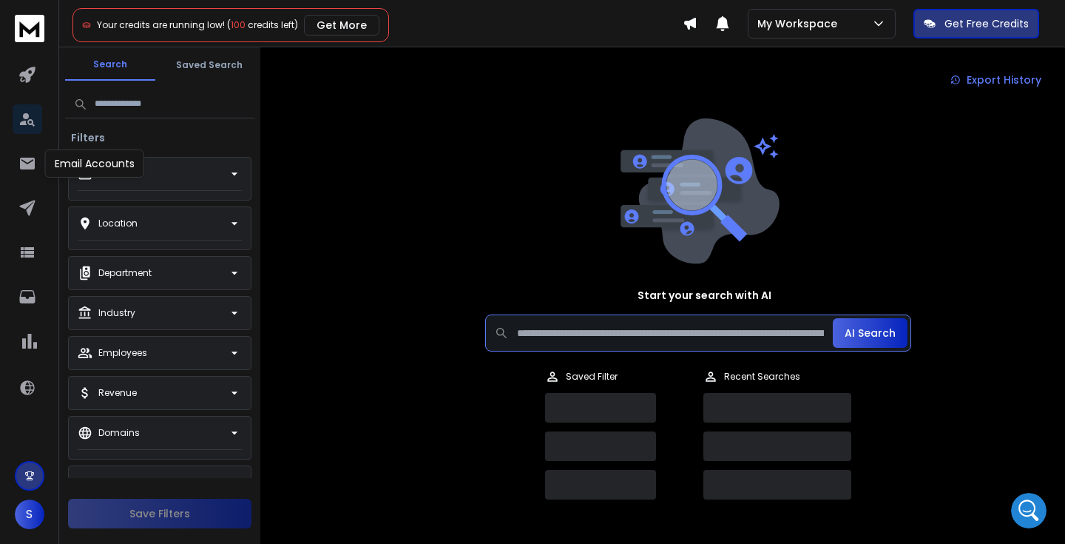
click at [24, 180] on div at bounding box center [30, 167] width 34 height 36
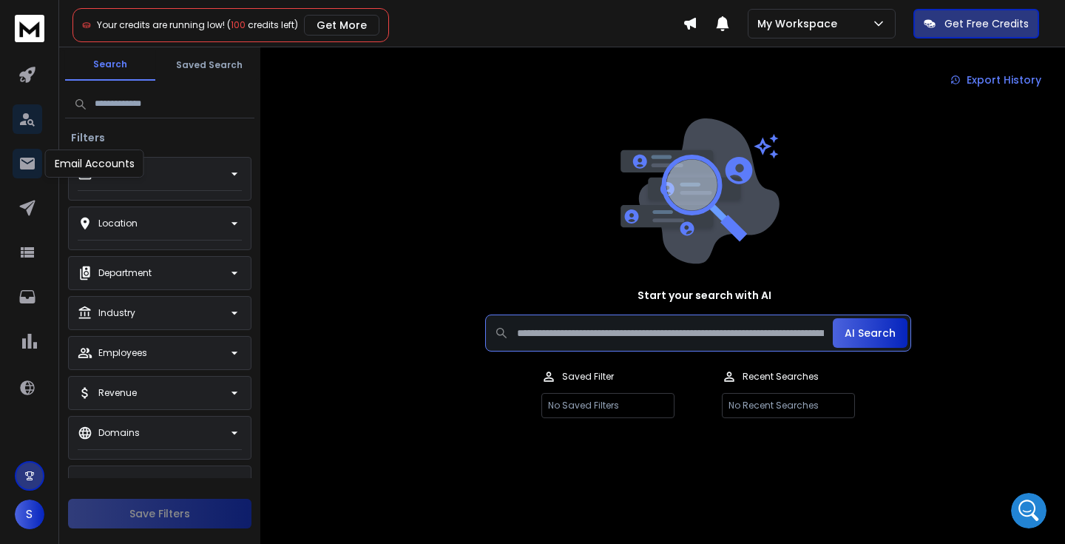
click at [27, 169] on icon at bounding box center [27, 164] width 18 height 18
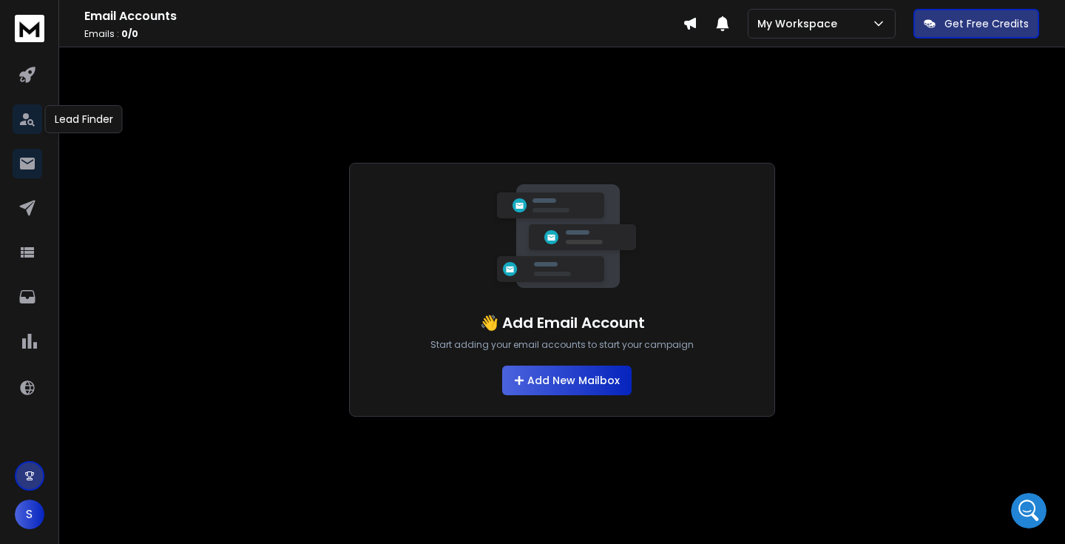
click at [29, 132] on link at bounding box center [28, 119] width 30 height 30
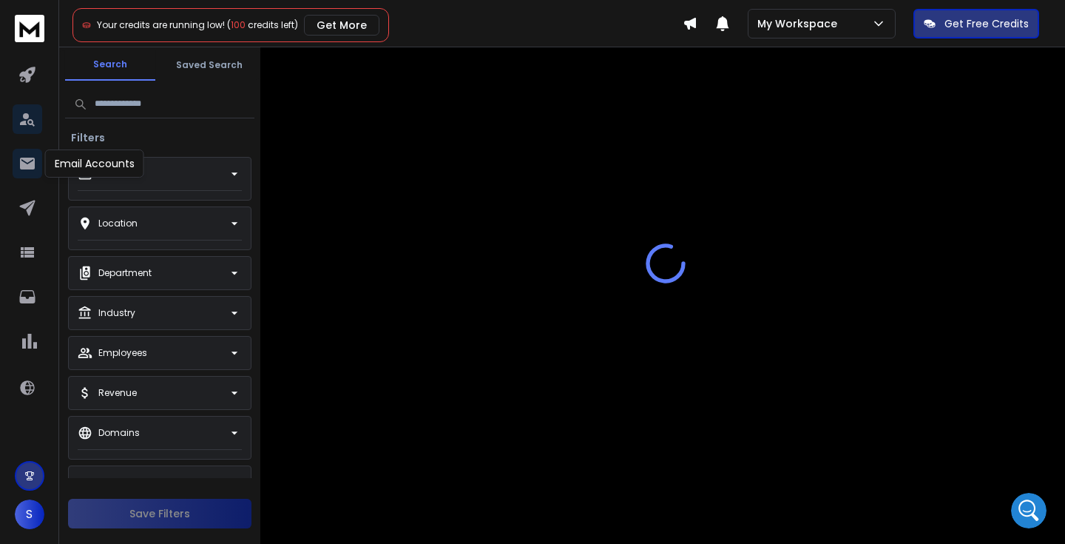
click at [29, 158] on icon at bounding box center [27, 164] width 15 height 12
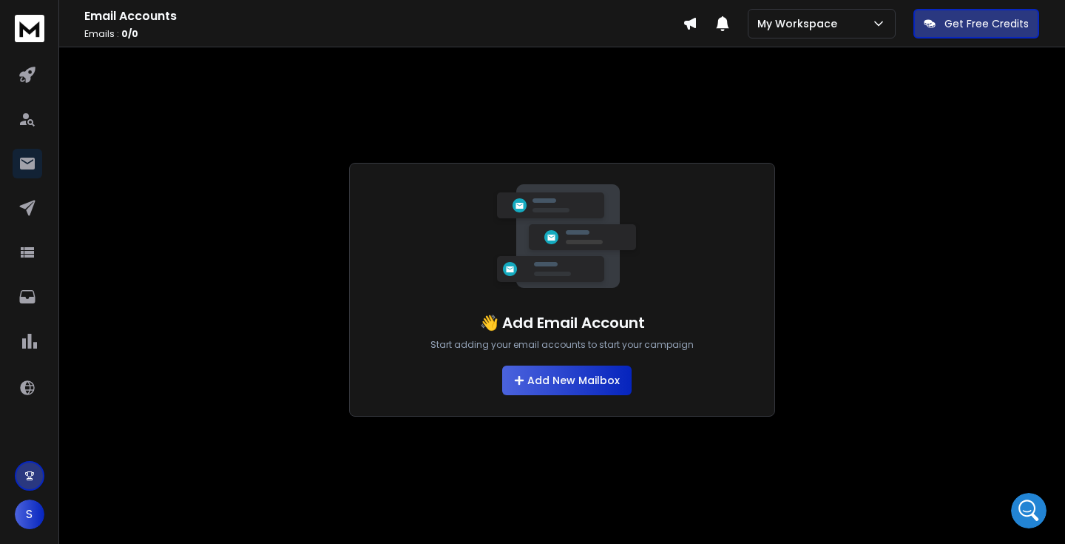
click at [573, 382] on button "Add New Mailbox" at bounding box center [566, 380] width 129 height 30
